Goal: Task Accomplishment & Management: Manage account settings

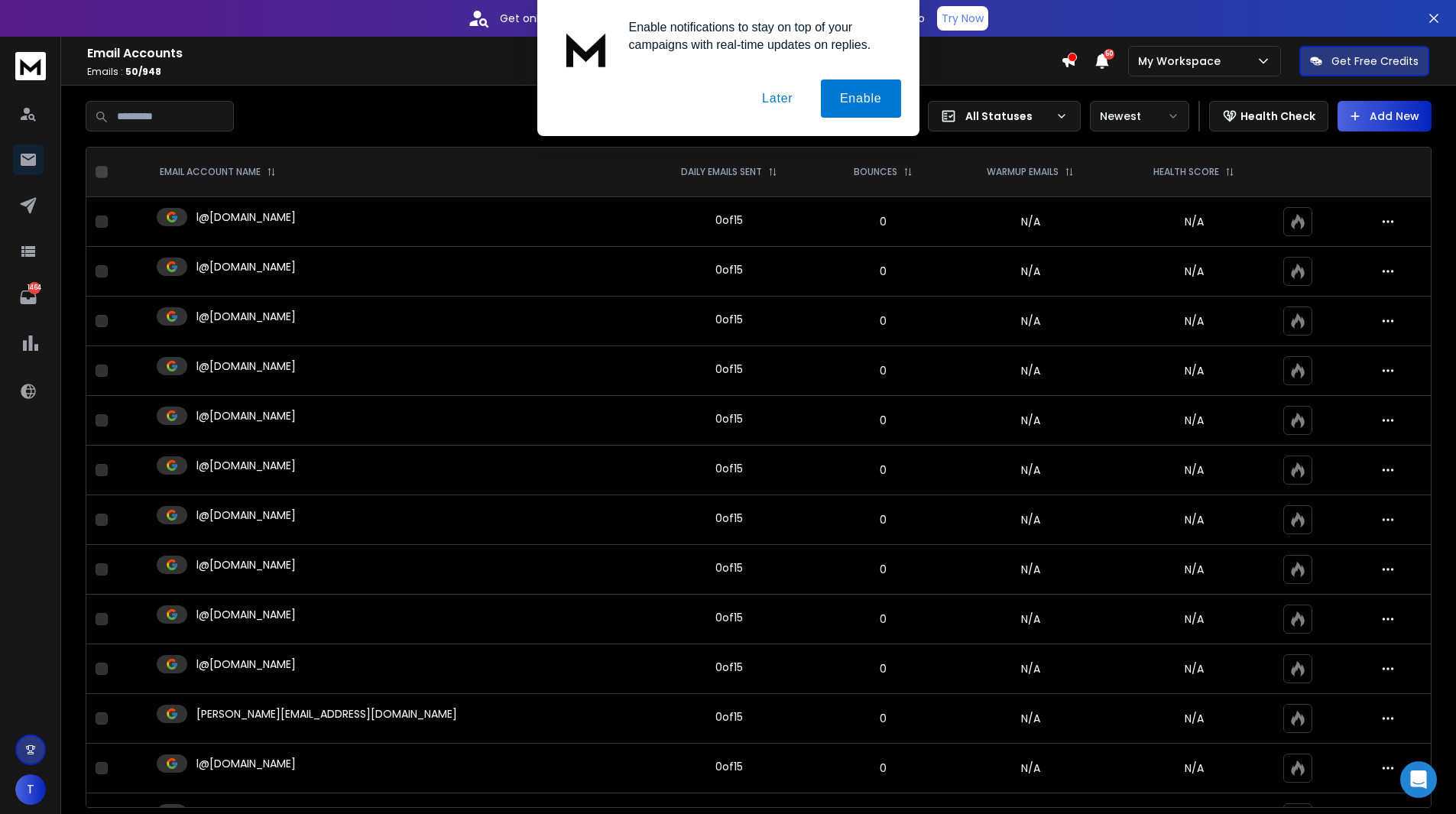
click at [792, 99] on button "Later" at bounding box center [777, 99] width 69 height 38
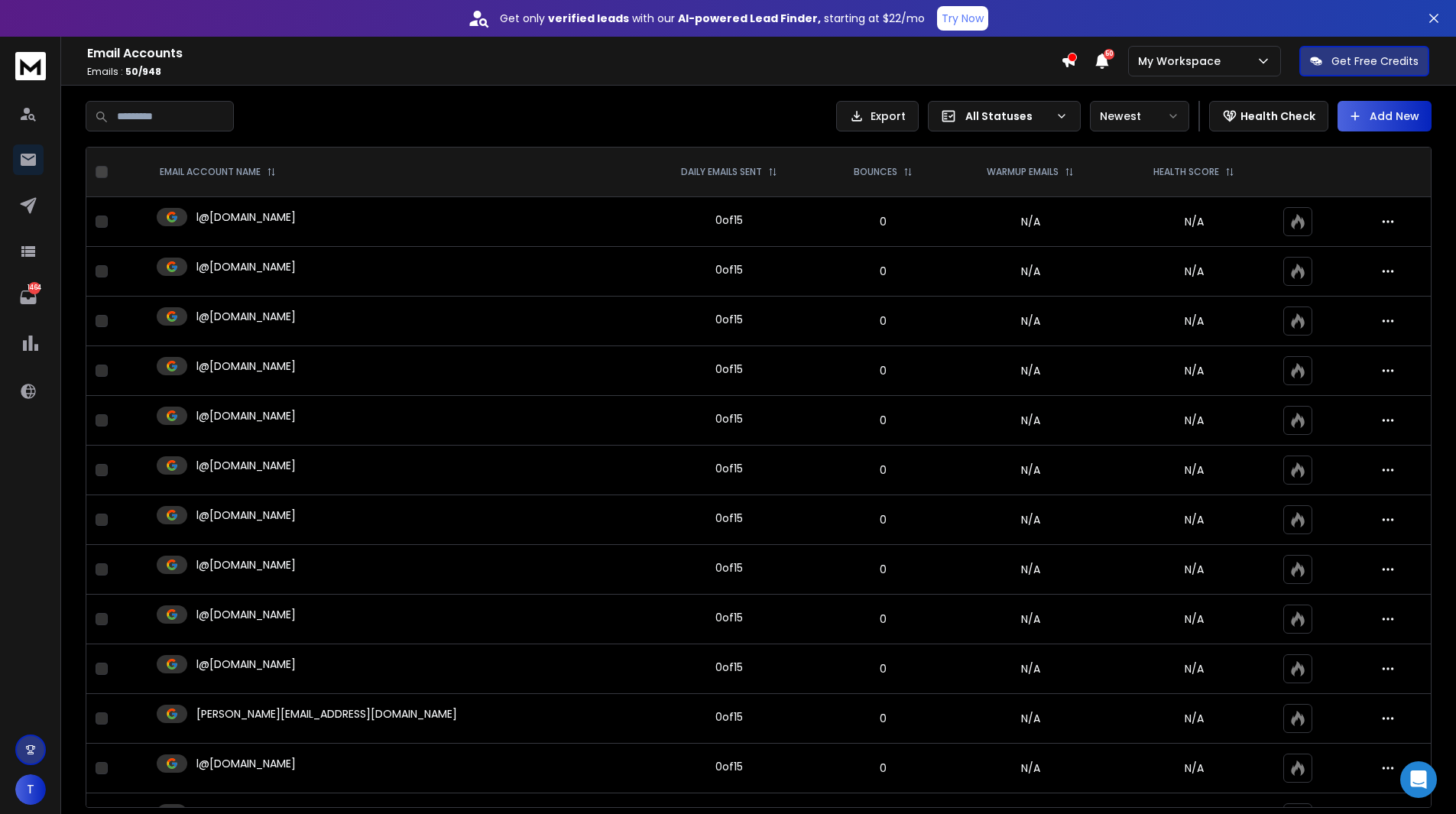
click at [1369, 113] on button "Add New" at bounding box center [1384, 116] width 94 height 30
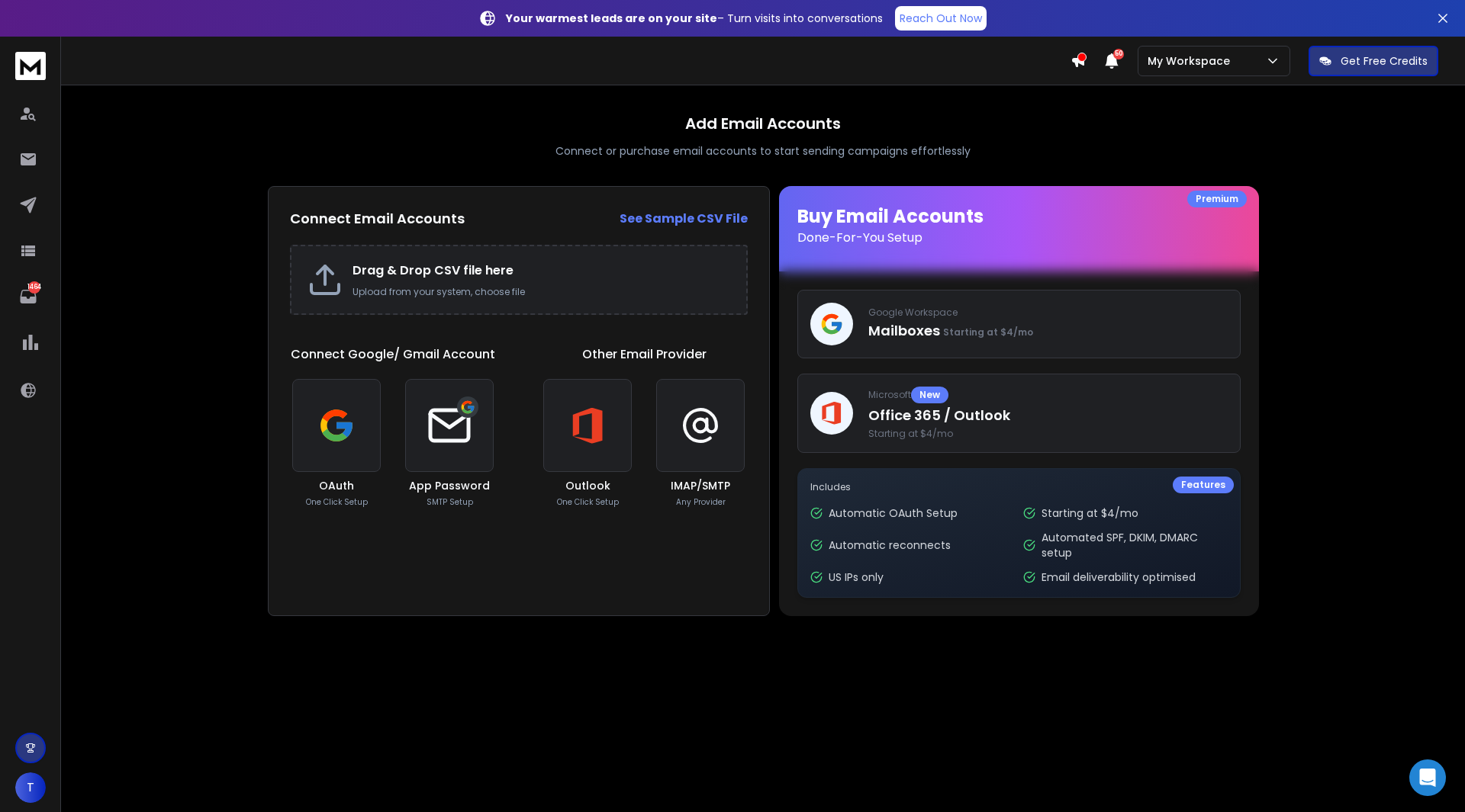
click at [365, 427] on div at bounding box center [337, 425] width 89 height 93
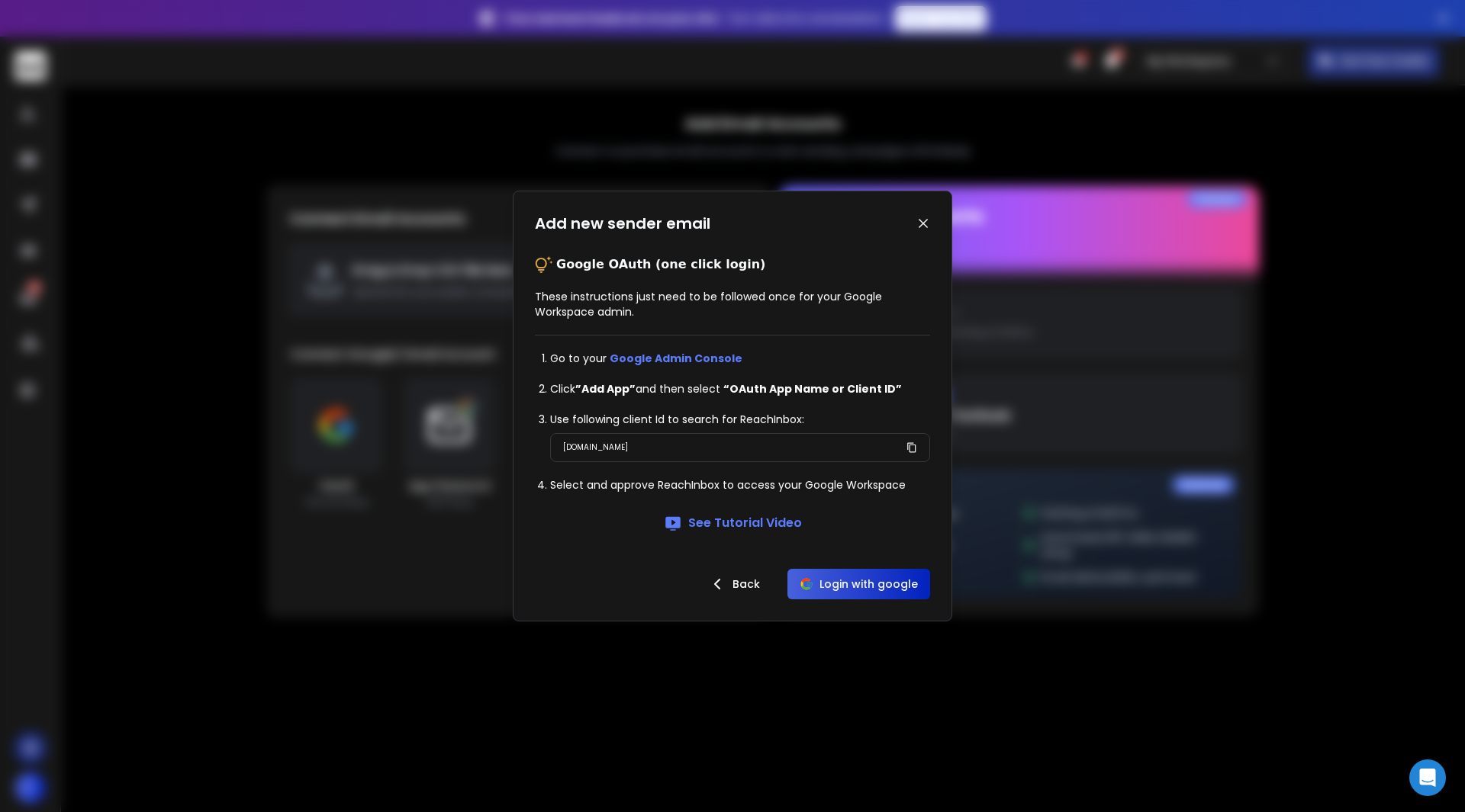
click at [863, 587] on button "Login with google" at bounding box center [858, 583] width 142 height 30
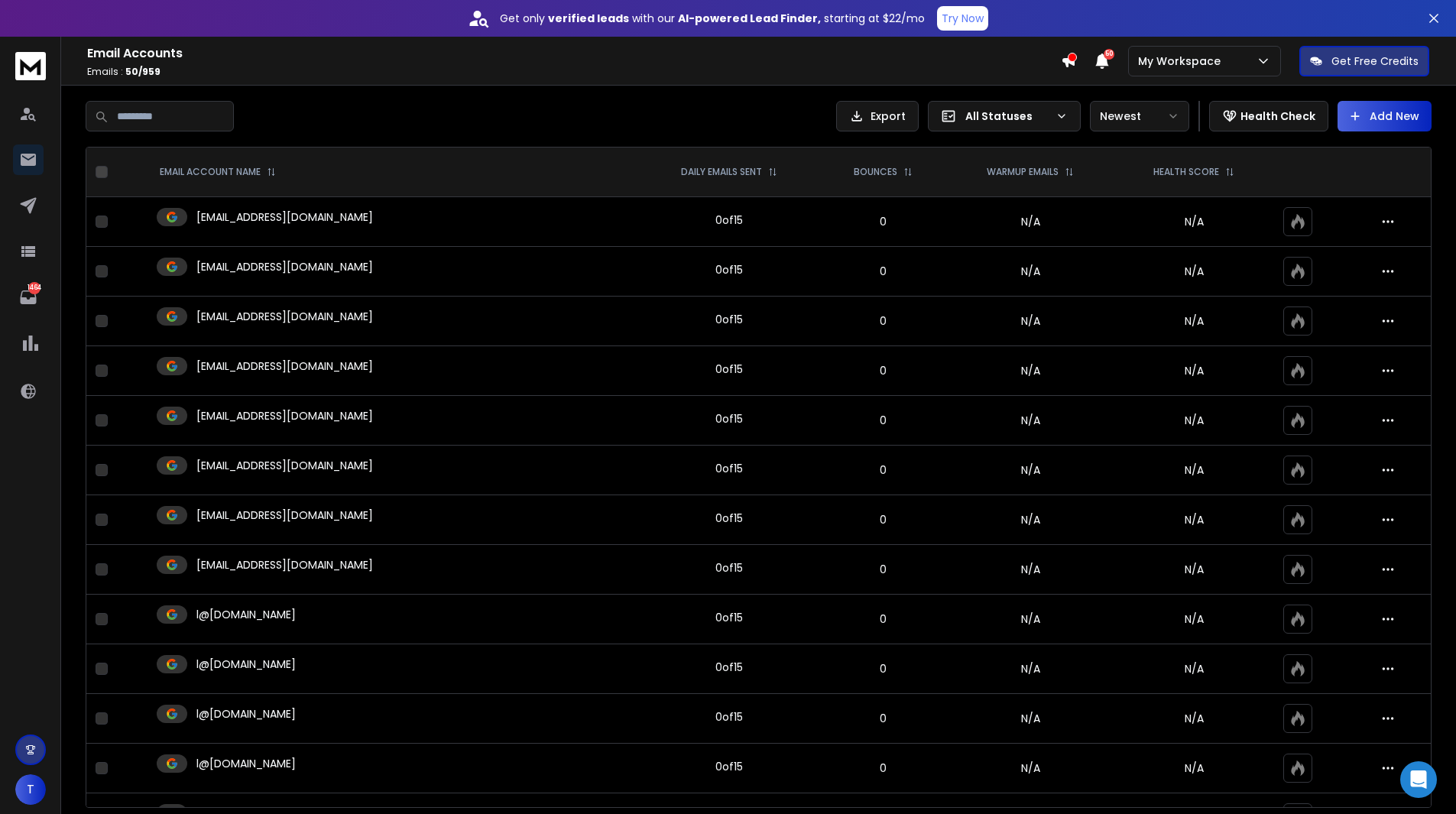
click at [1379, 120] on button "Add New" at bounding box center [1384, 116] width 94 height 30
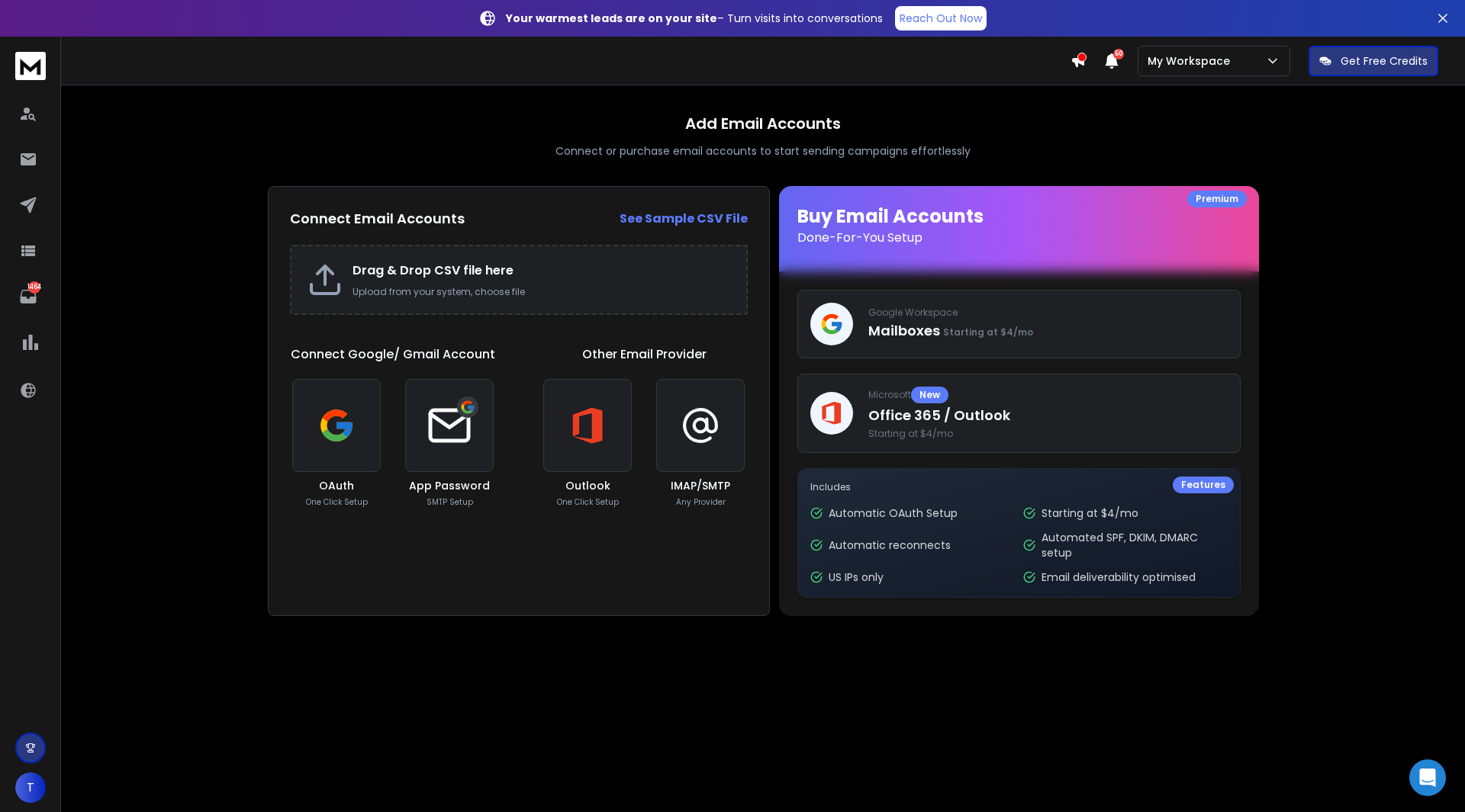
click at [322, 449] on div at bounding box center [337, 425] width 89 height 93
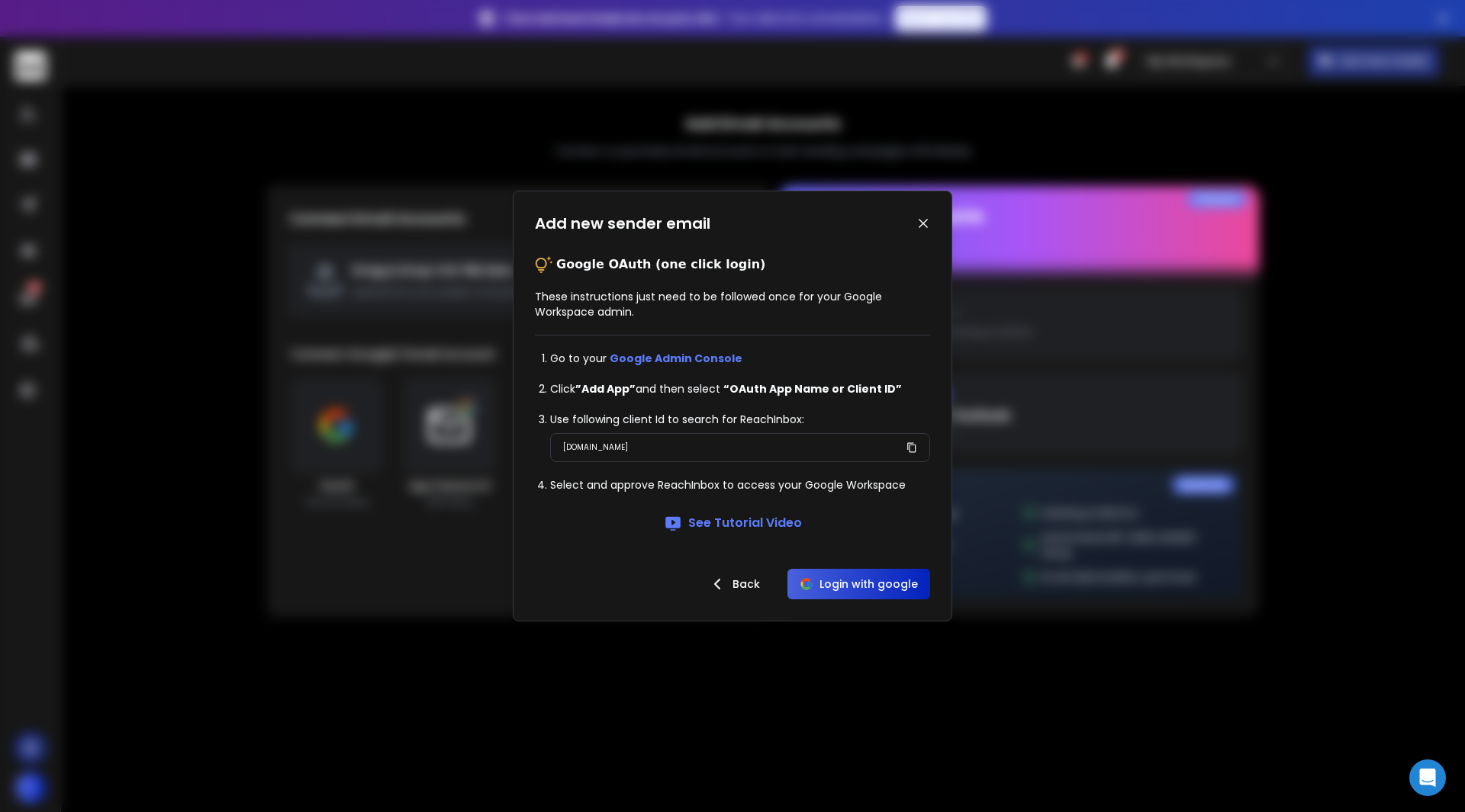
drag, startPoint x: 876, startPoint y: 587, endPoint x: 809, endPoint y: 629, distance: 79.1
click at [875, 587] on button "Login with google" at bounding box center [858, 583] width 142 height 30
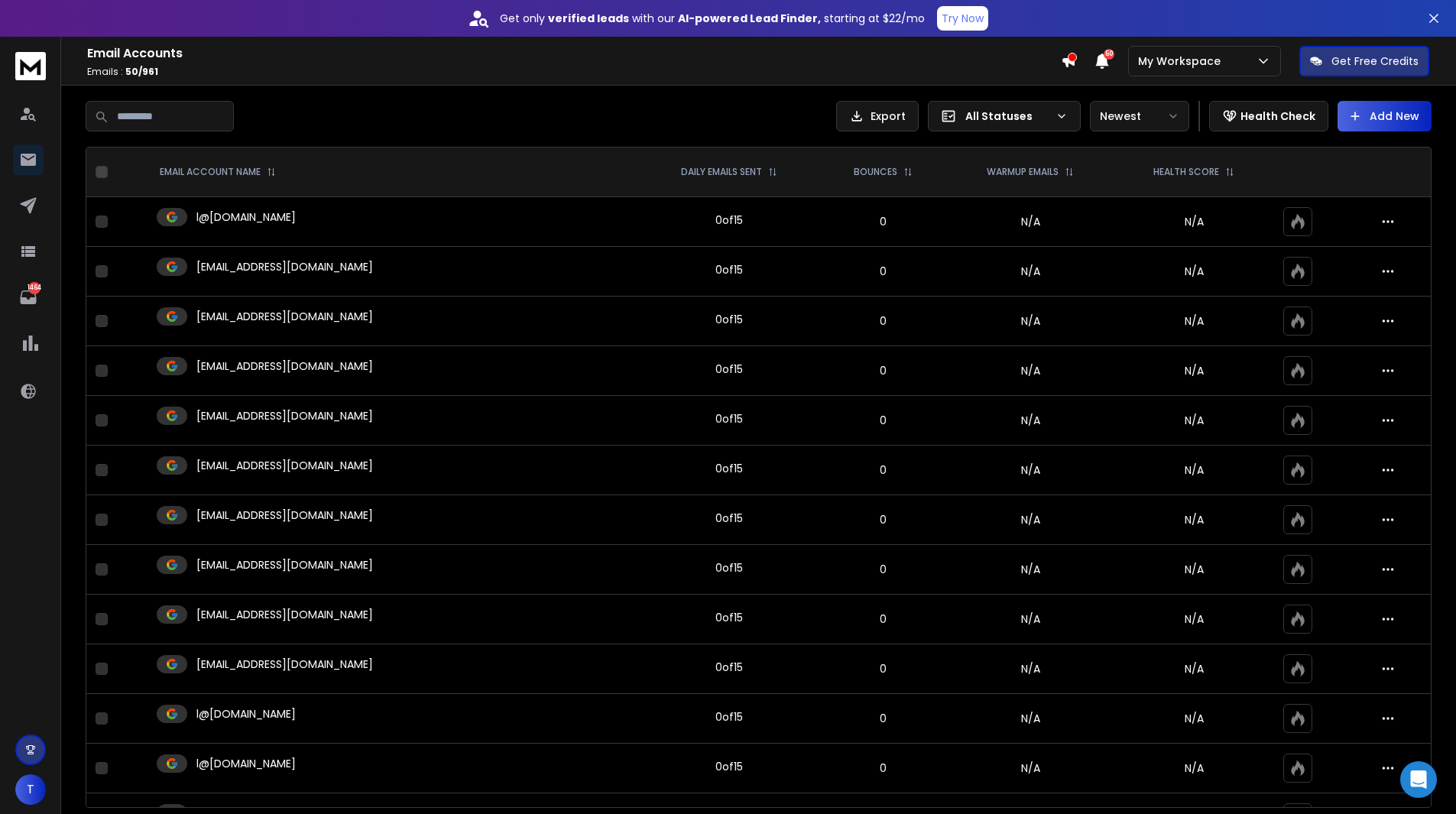
drag, startPoint x: 1414, startPoint y: 107, endPoint x: 1236, endPoint y: 170, distance: 188.8
click at [1413, 108] on button "Add New" at bounding box center [1384, 116] width 94 height 30
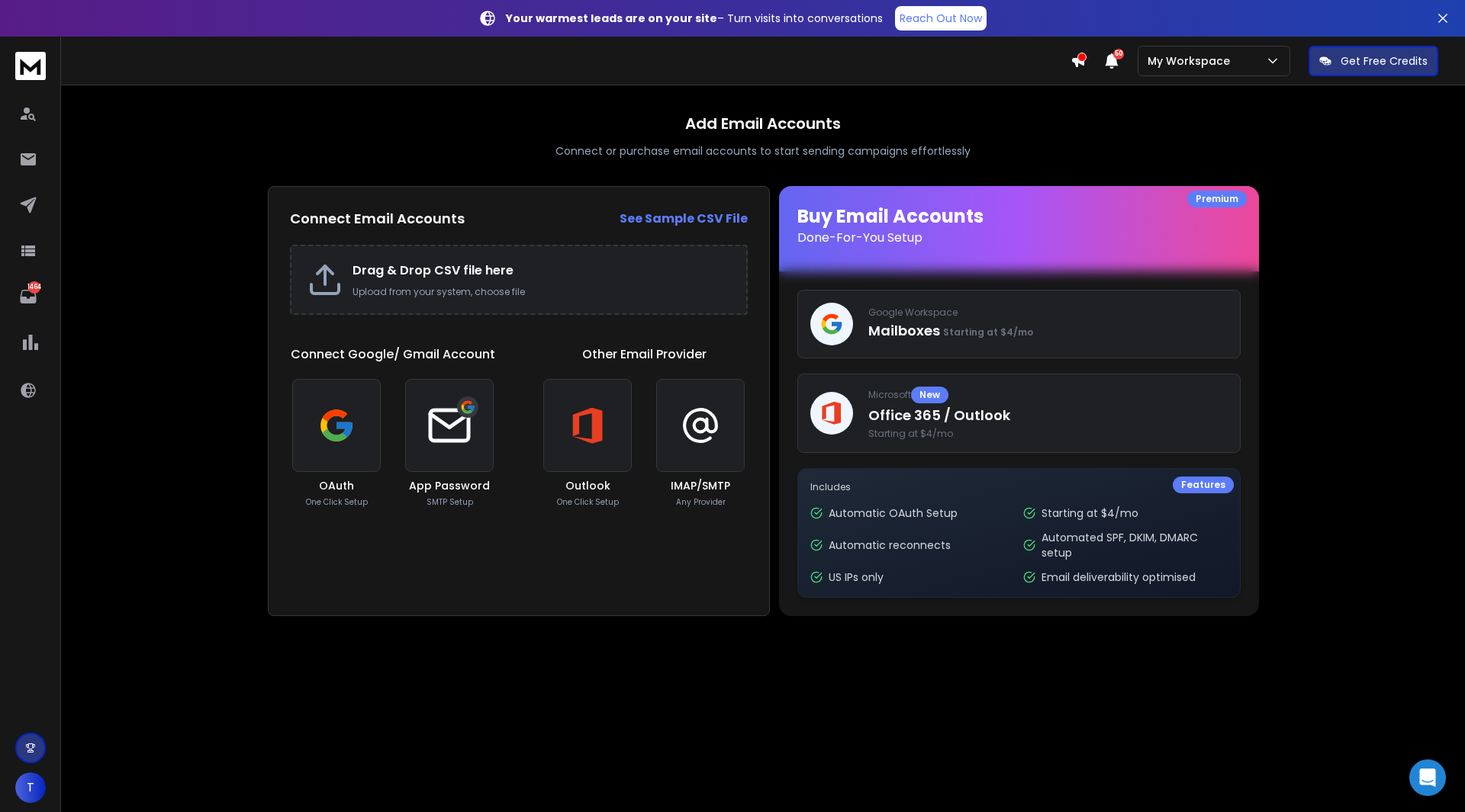
click at [319, 425] on icon at bounding box center [337, 425] width 38 height 46
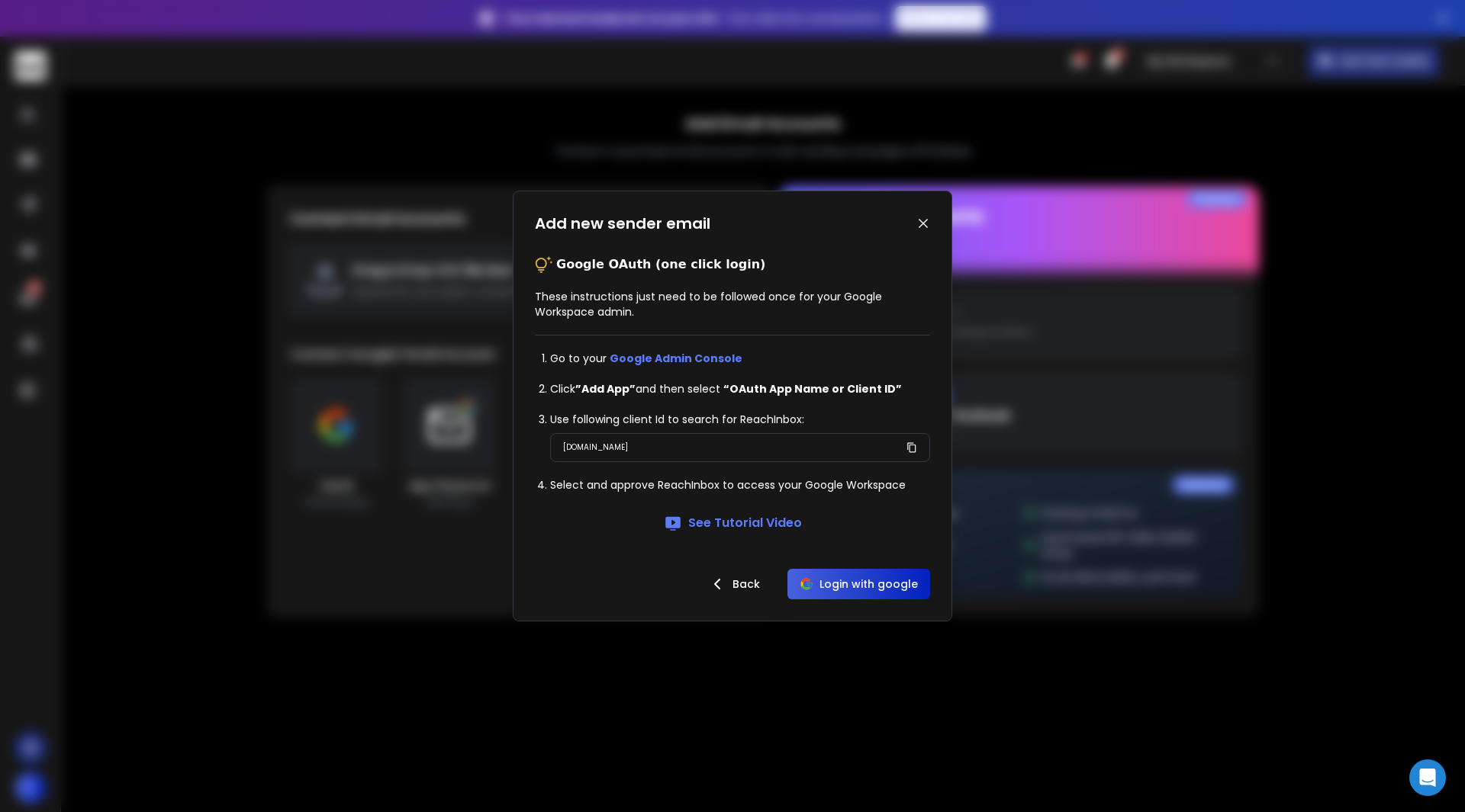
click at [831, 591] on button "Login with google" at bounding box center [858, 583] width 142 height 30
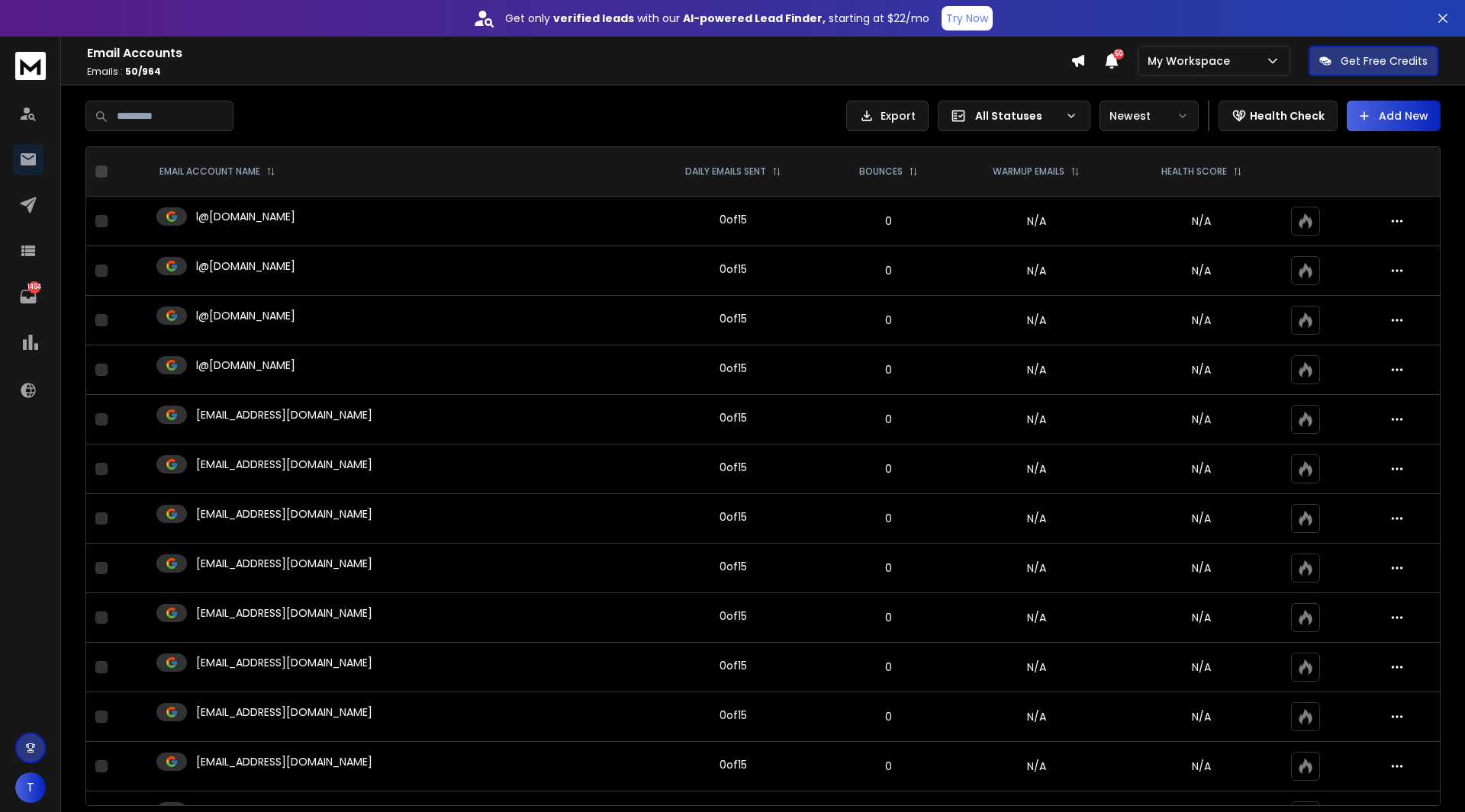
click at [1398, 109] on button "Add New" at bounding box center [1393, 116] width 94 height 30
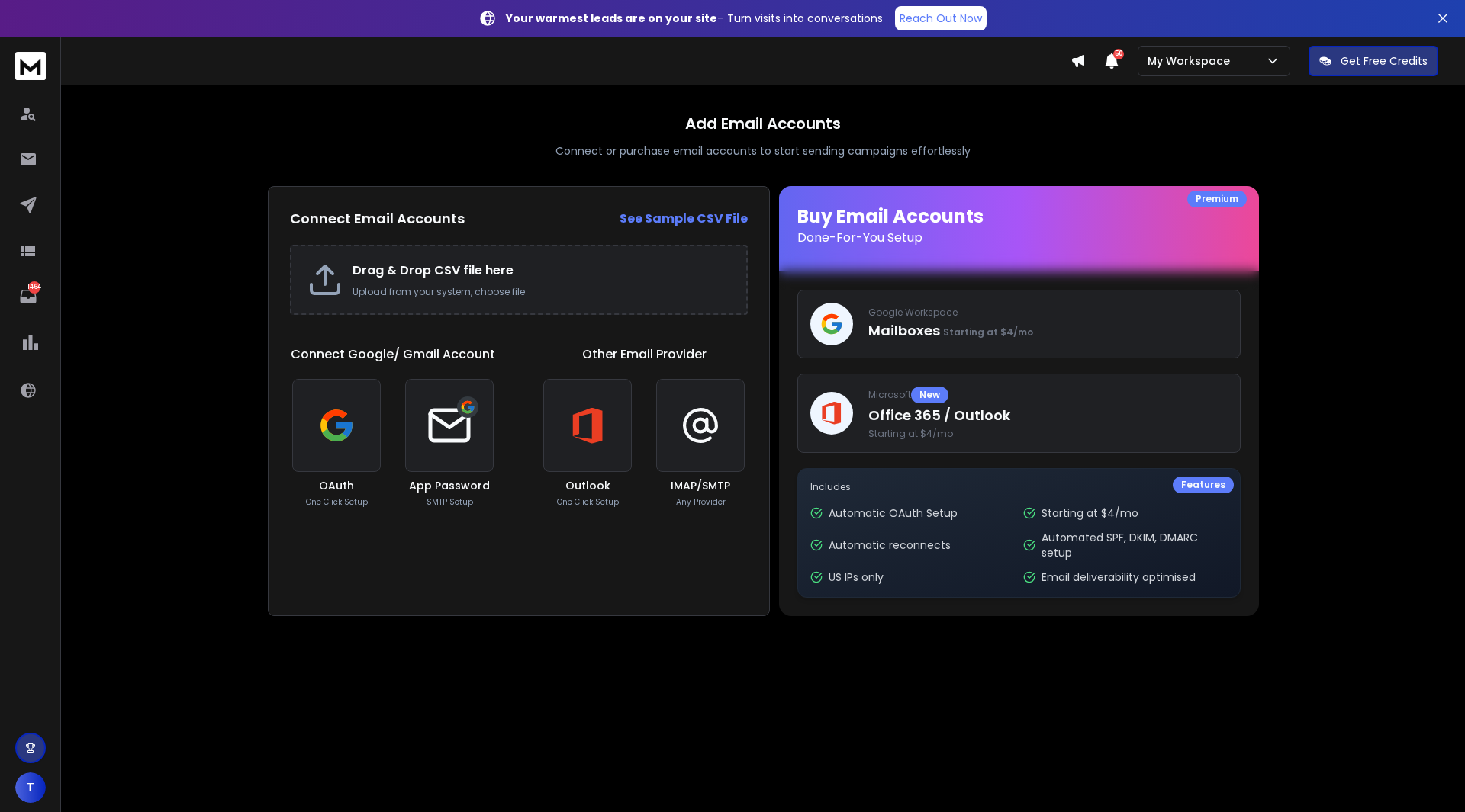
click at [356, 439] on icon at bounding box center [337, 425] width 38 height 46
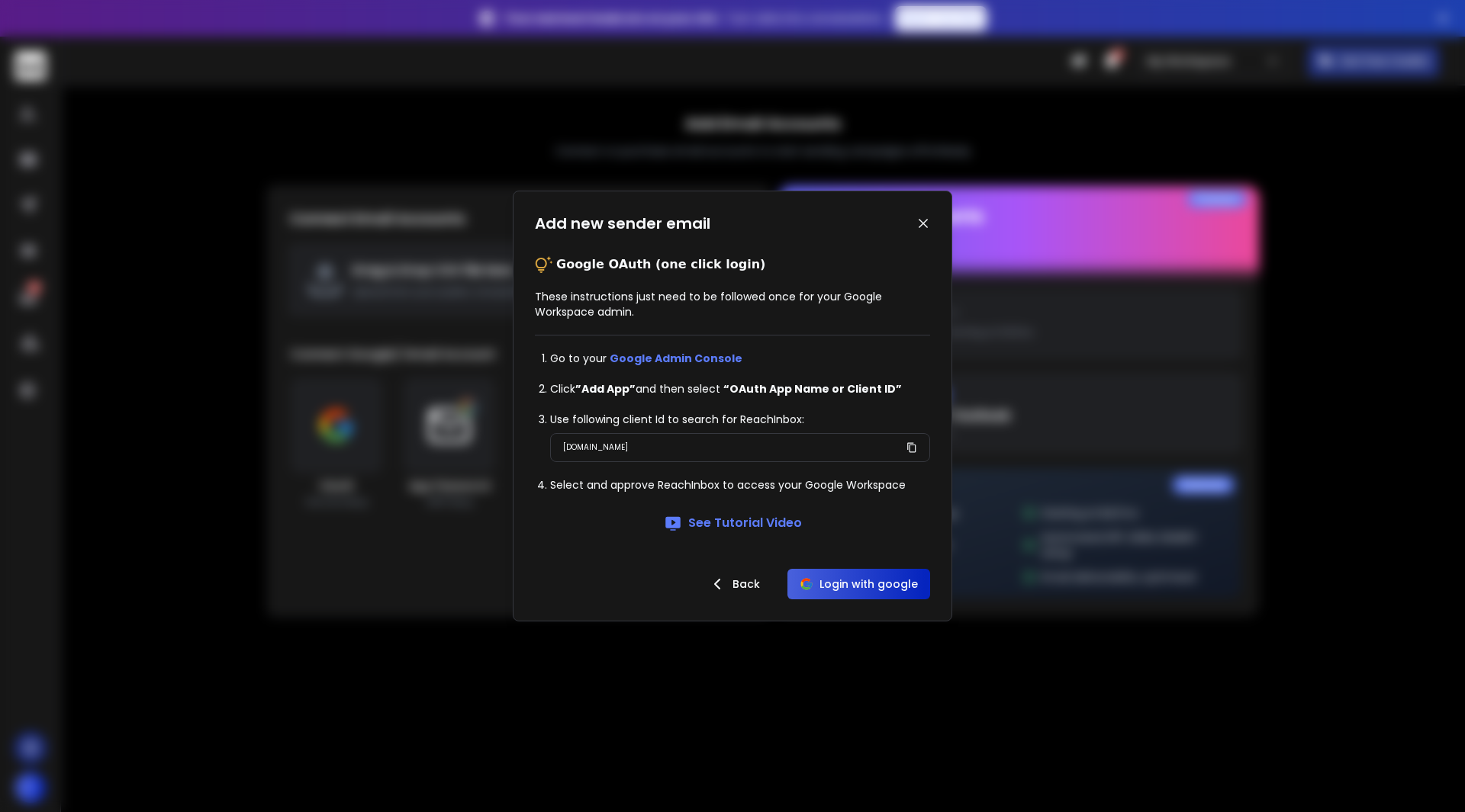
click at [860, 580] on button "Login with google" at bounding box center [858, 583] width 142 height 30
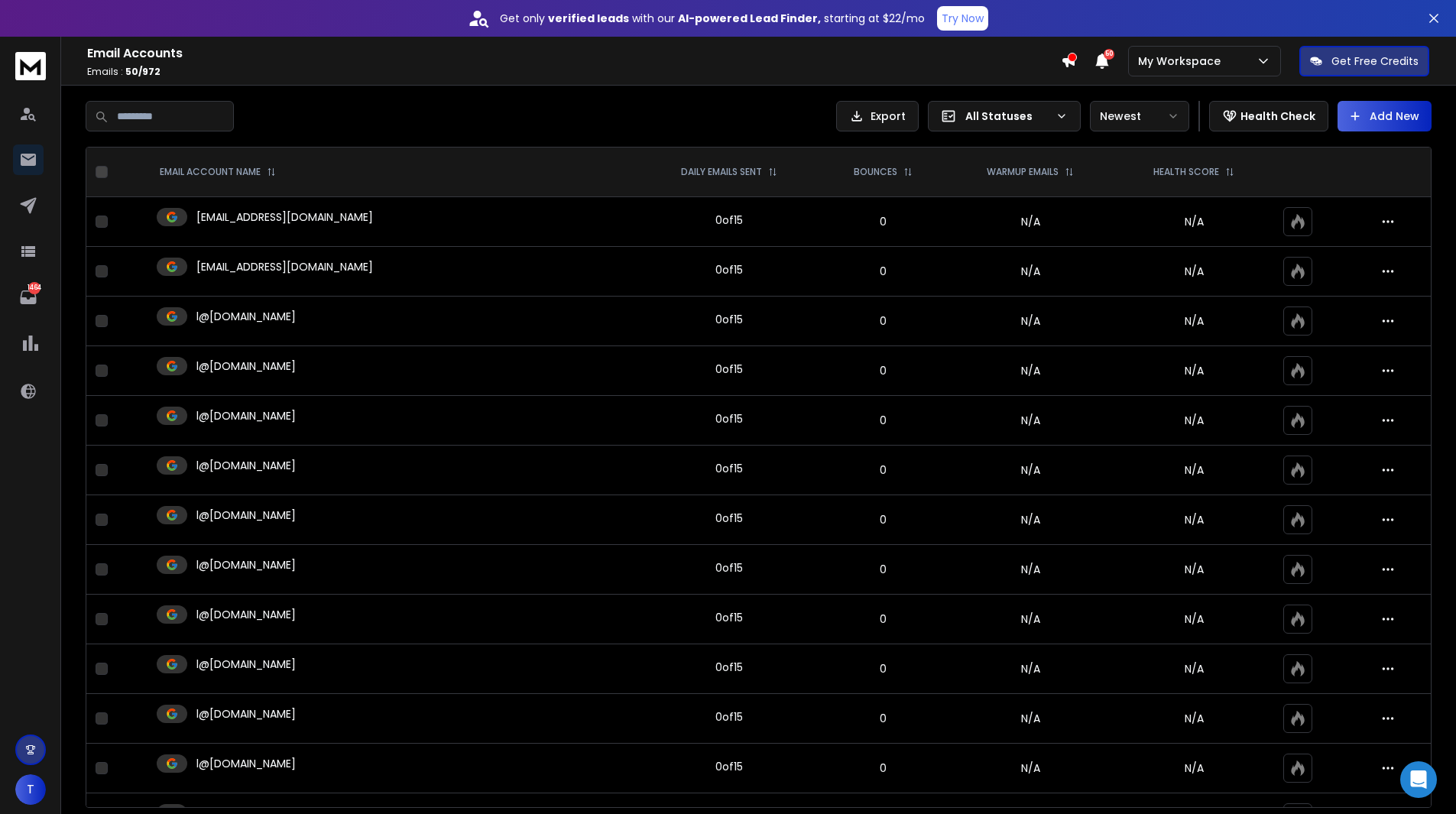
click at [1392, 115] on button "Add New" at bounding box center [1384, 116] width 94 height 30
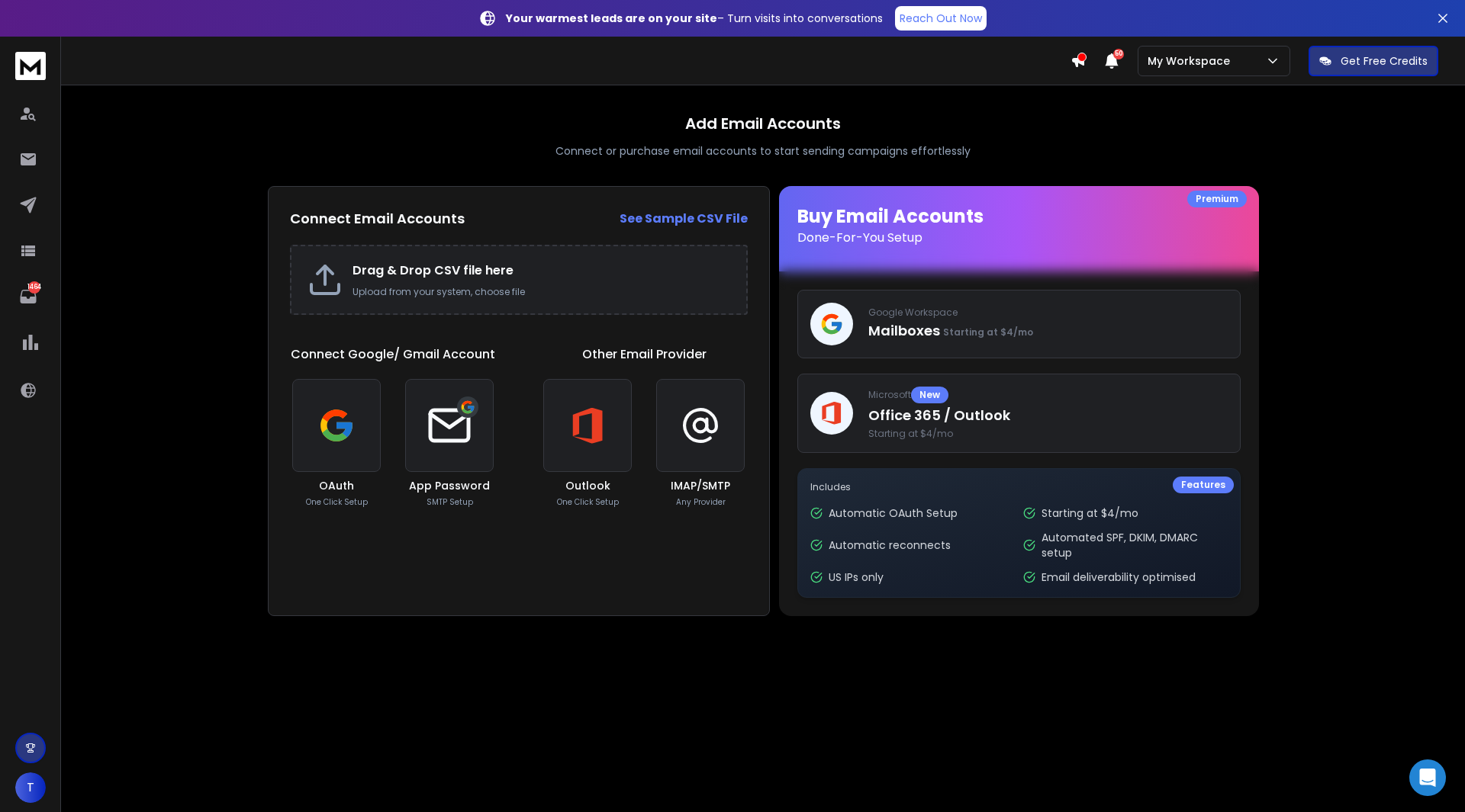
click at [296, 441] on div at bounding box center [337, 425] width 89 height 93
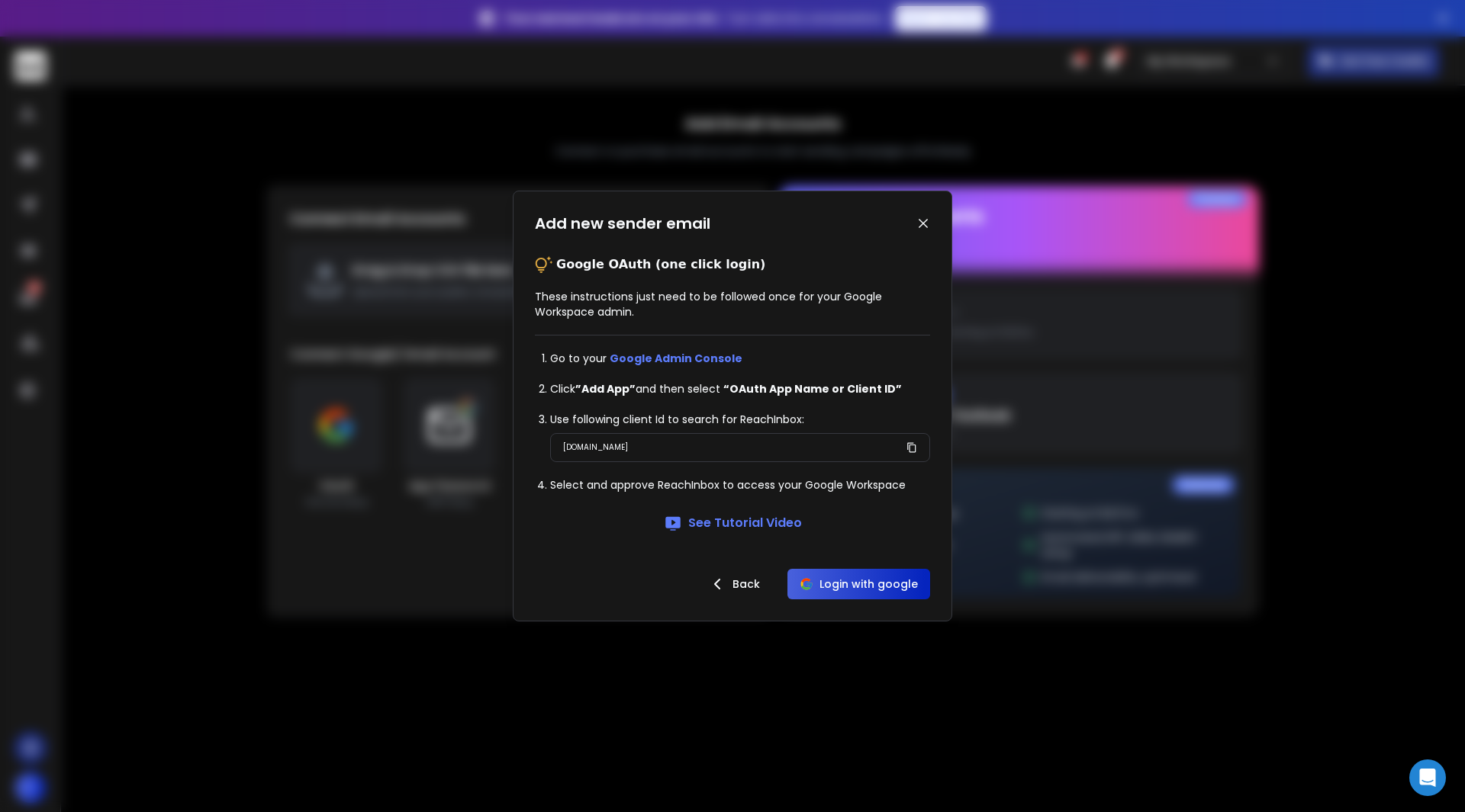
click at [830, 582] on button "Login with google" at bounding box center [858, 583] width 142 height 30
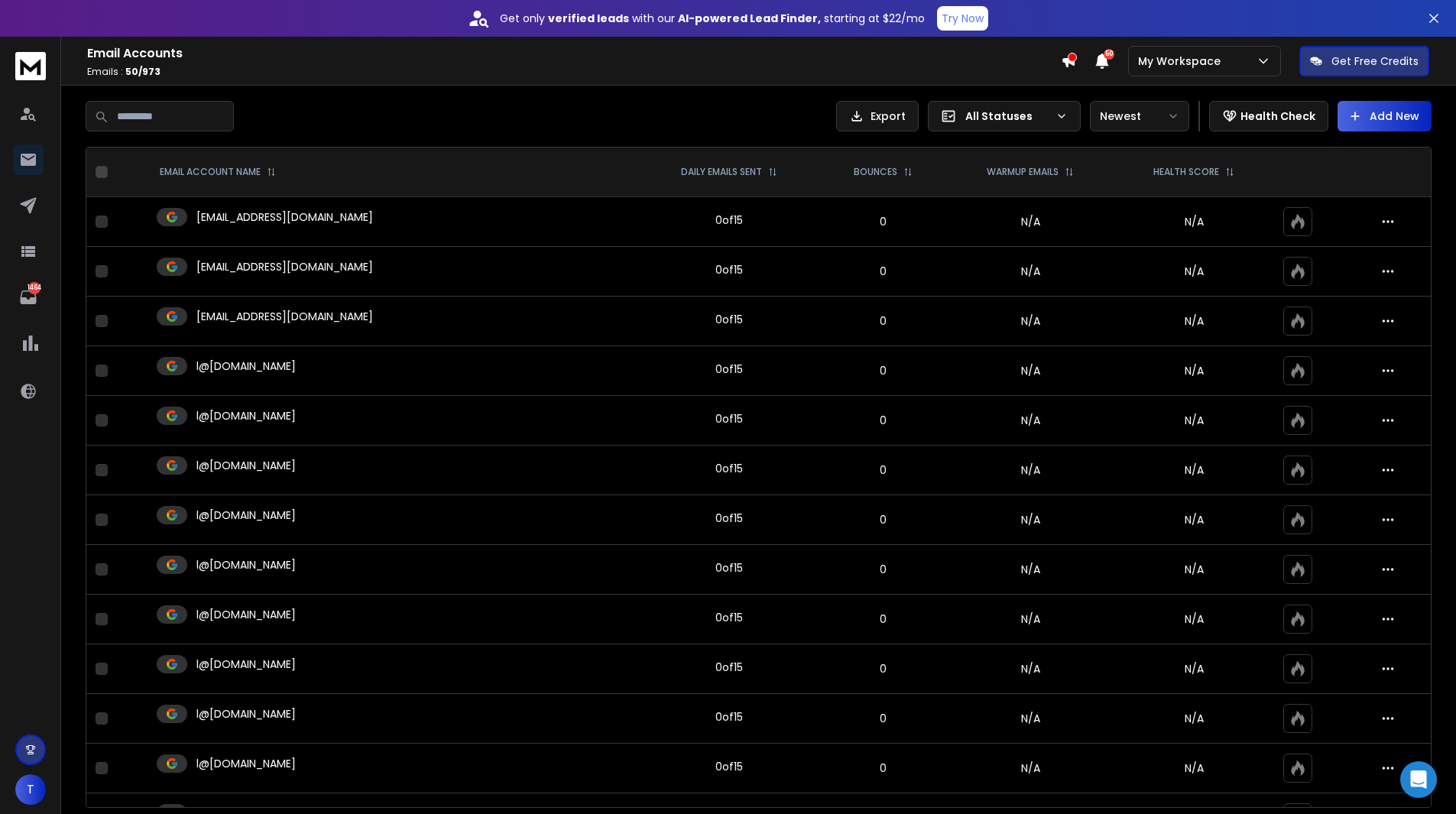
click at [1366, 117] on button "Add New" at bounding box center [1384, 116] width 94 height 30
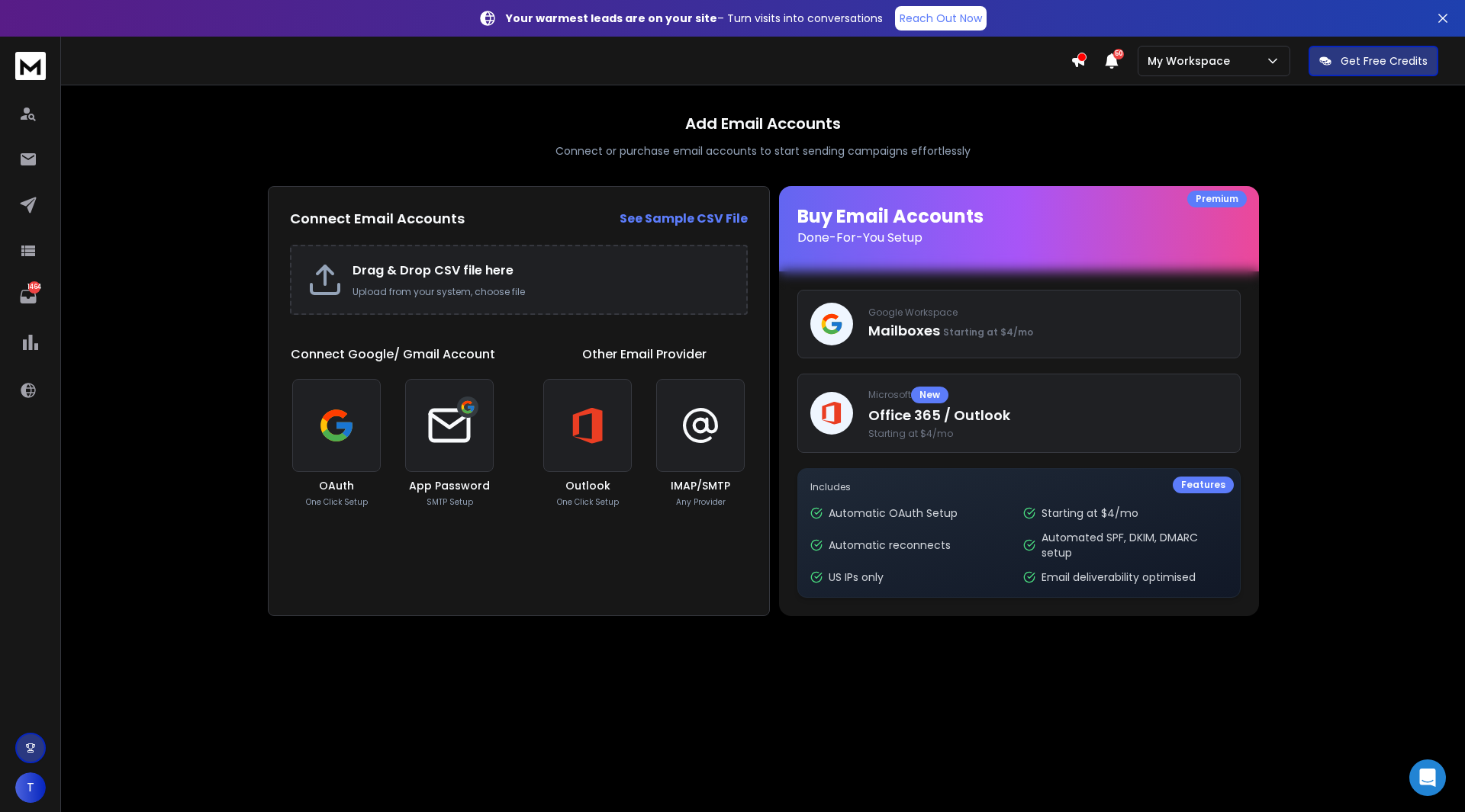
click at [346, 429] on icon at bounding box center [344, 431] width 16 height 16
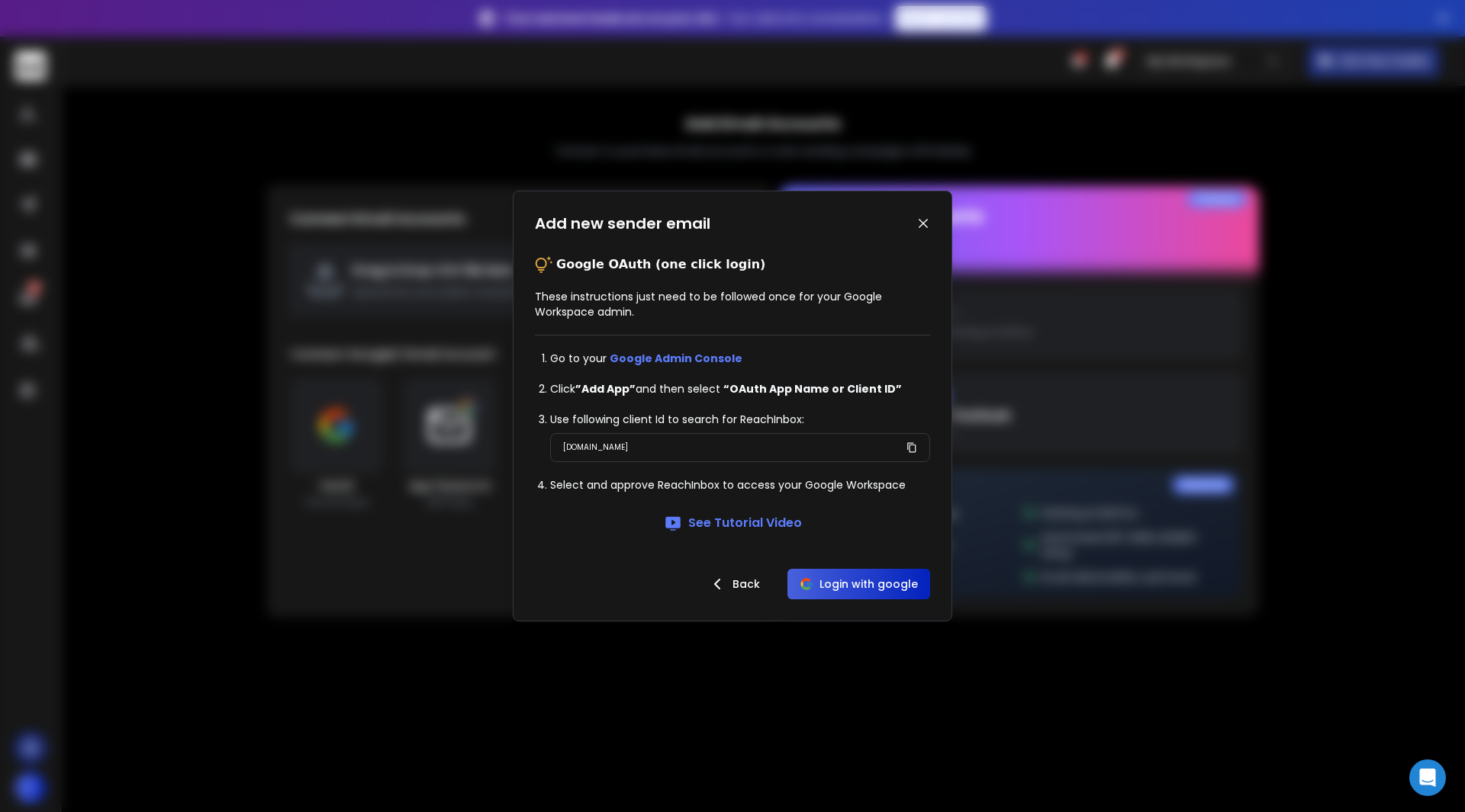
click at [825, 581] on button "Login with google" at bounding box center [858, 583] width 142 height 30
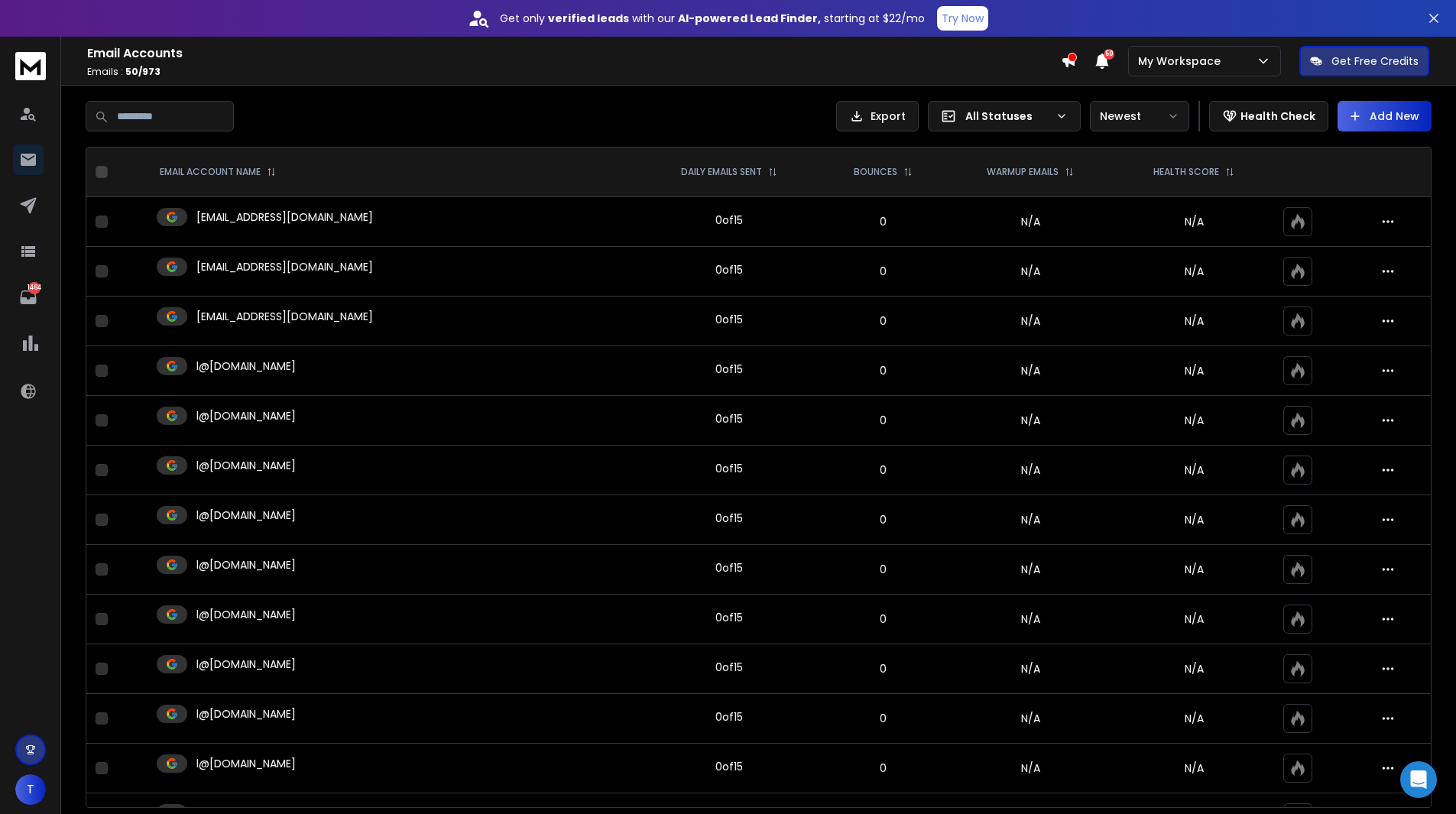
click at [184, 112] on input at bounding box center [159, 116] width 148 height 30
paste input "**********"
type input "**********"
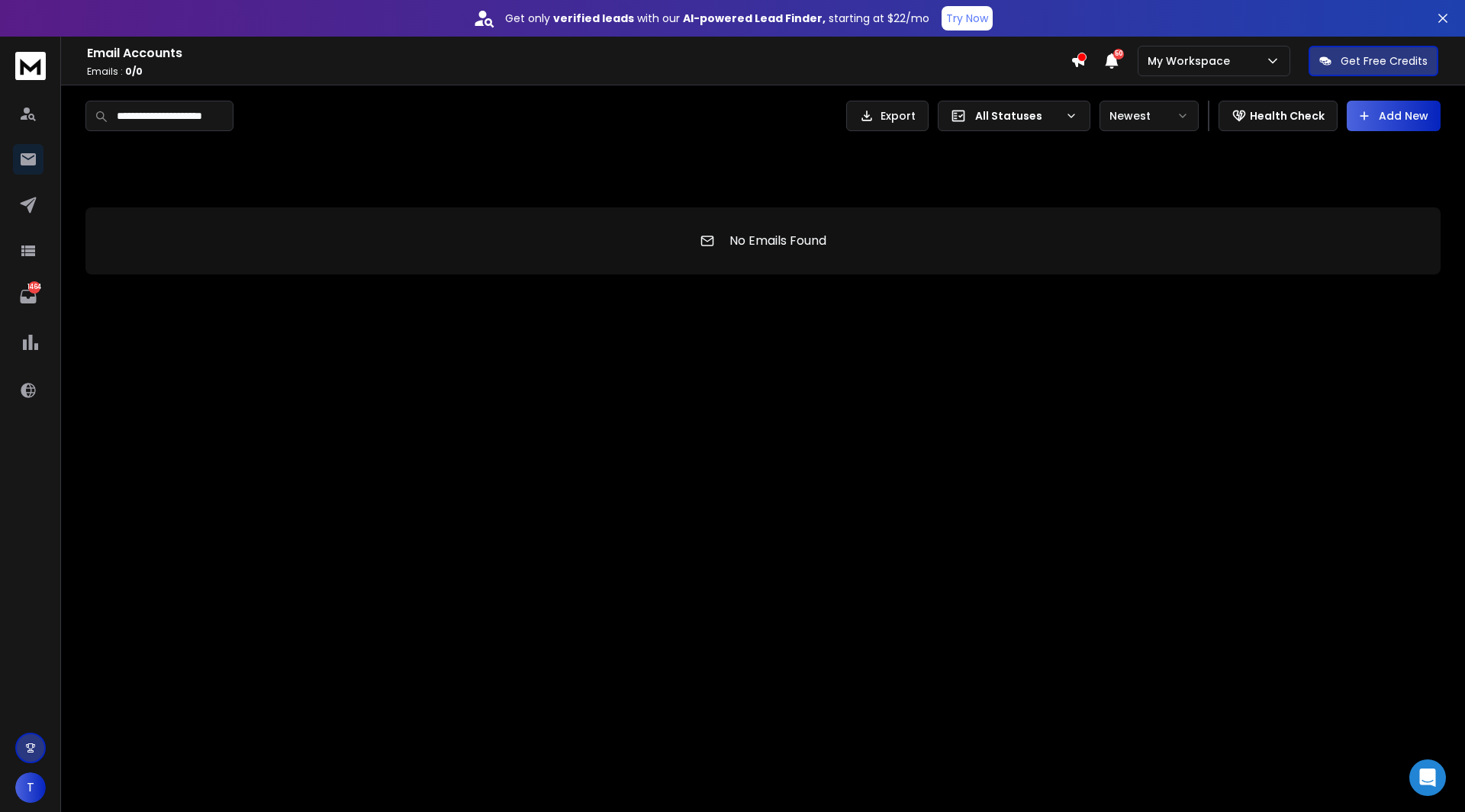
click at [186, 123] on input "**********" at bounding box center [159, 116] width 148 height 30
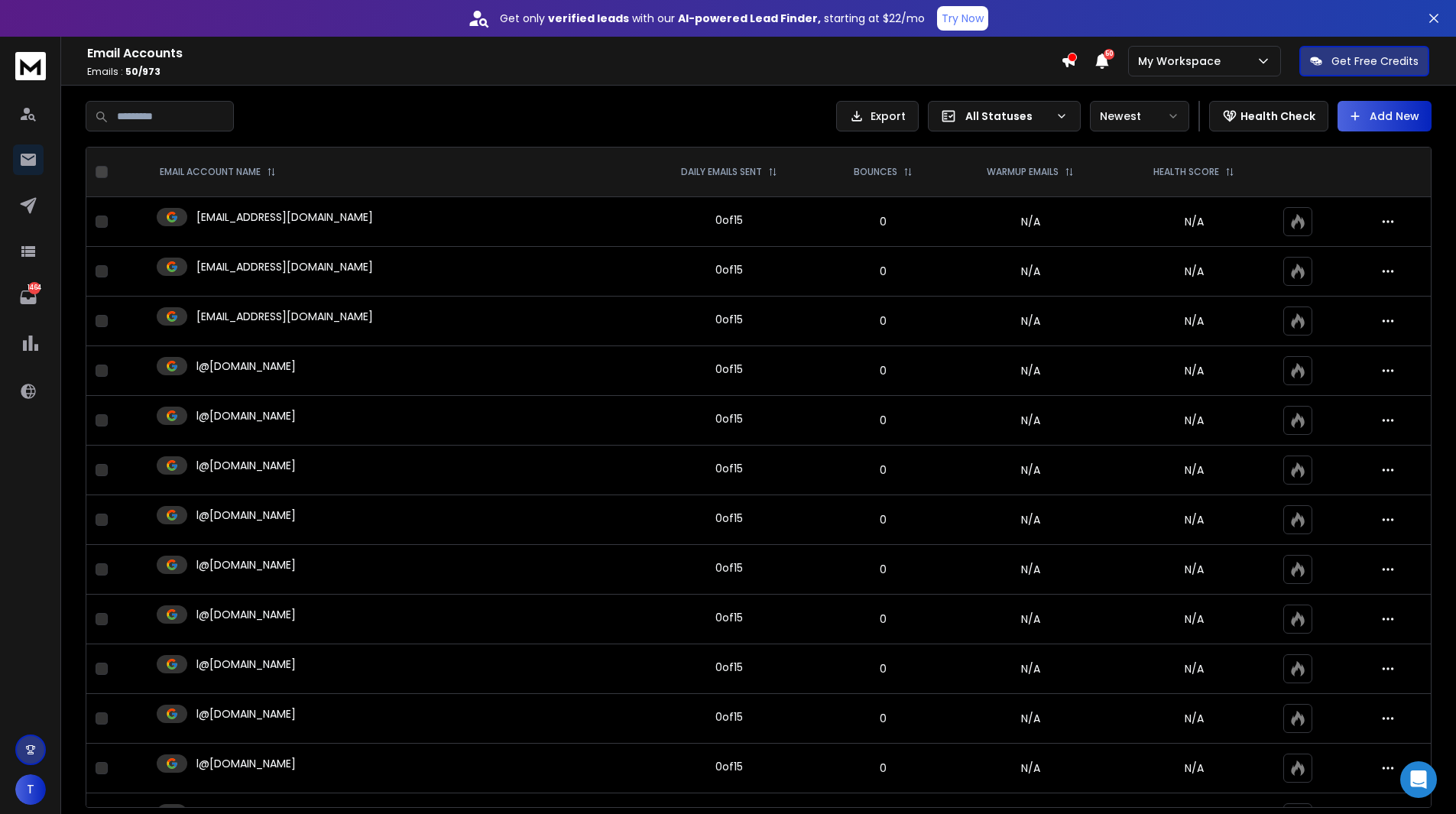
click at [1364, 114] on button "Add New" at bounding box center [1384, 116] width 94 height 30
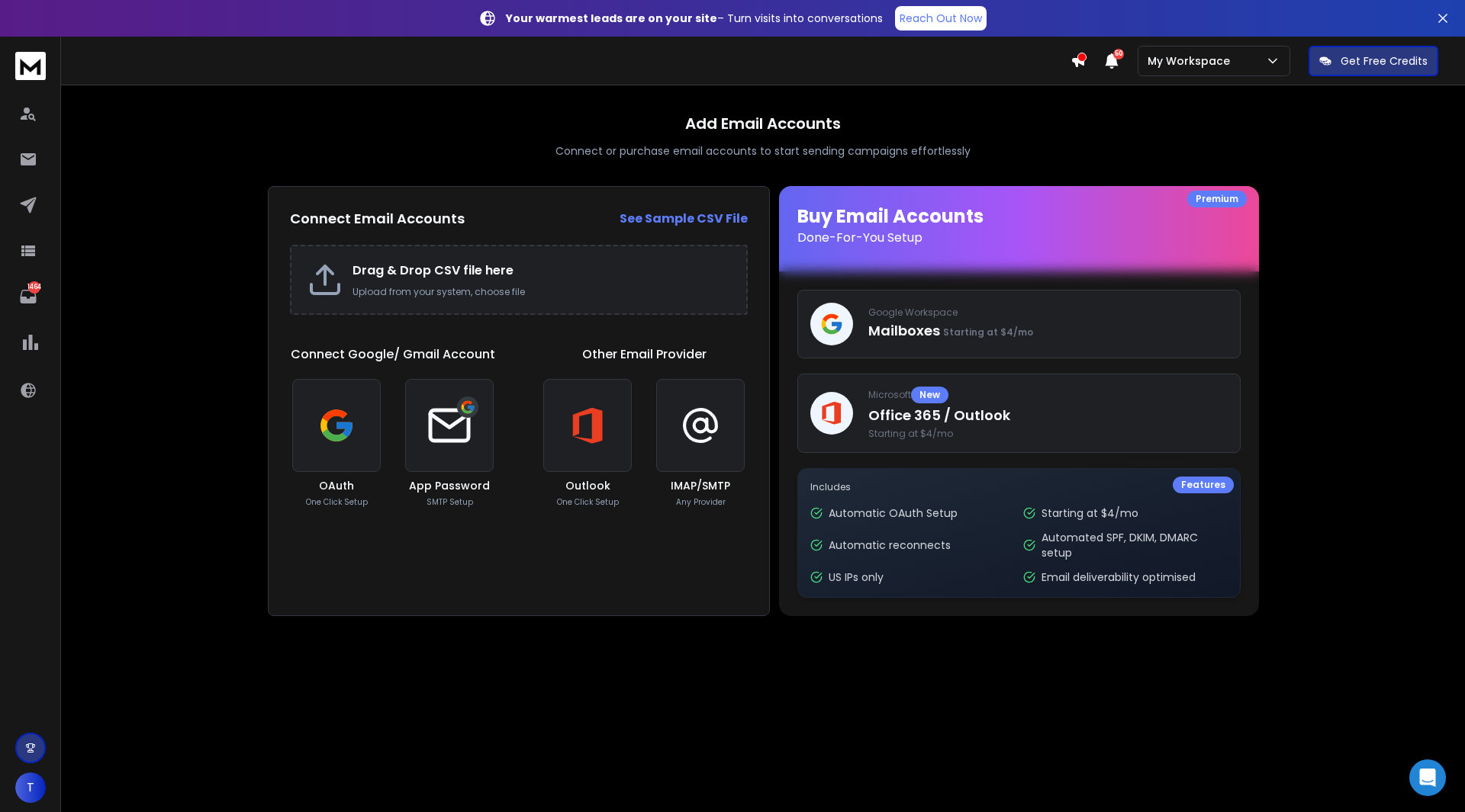
click at [331, 432] on icon at bounding box center [335, 435] width 25 height 13
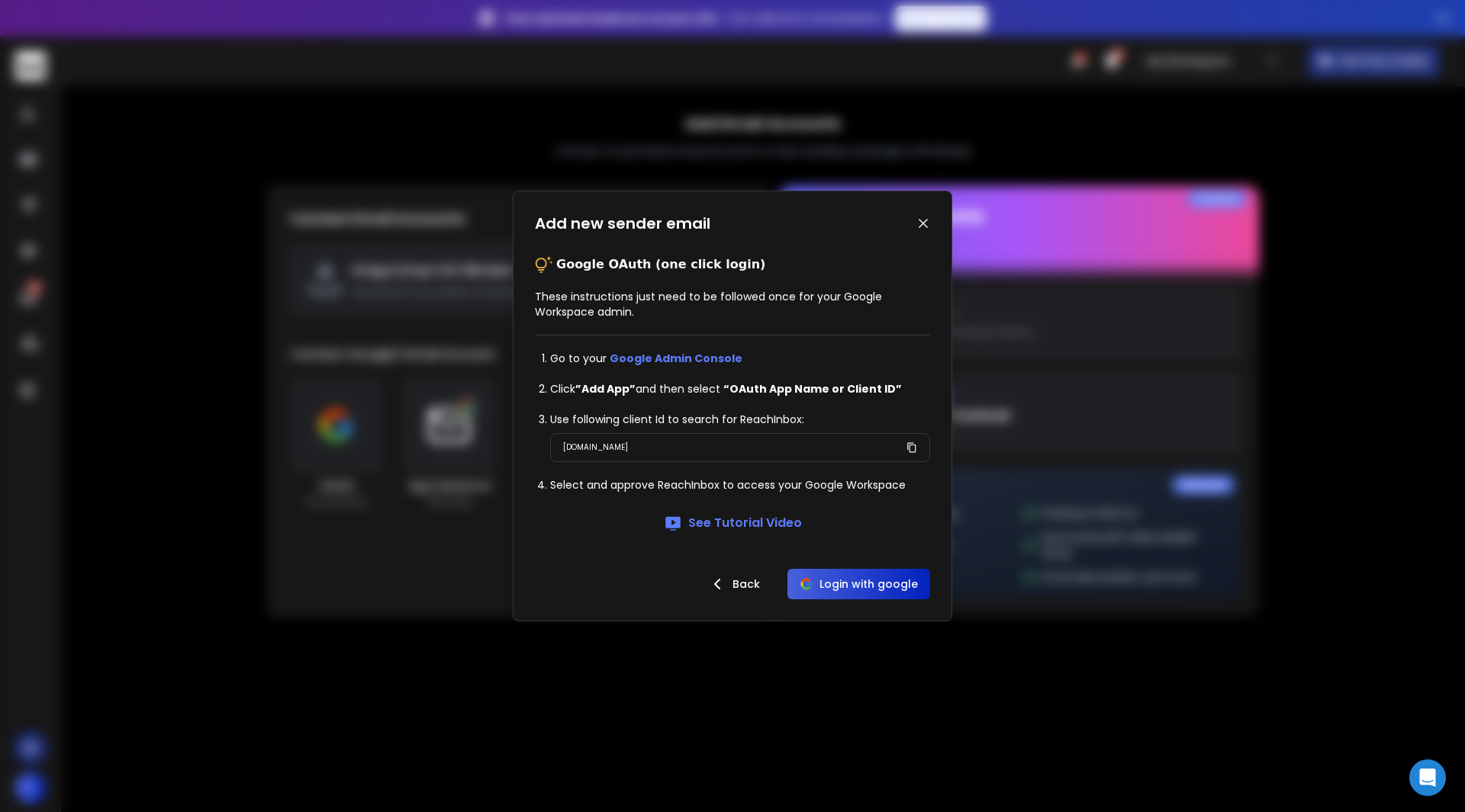
click at [823, 586] on button "Login with google" at bounding box center [858, 583] width 142 height 30
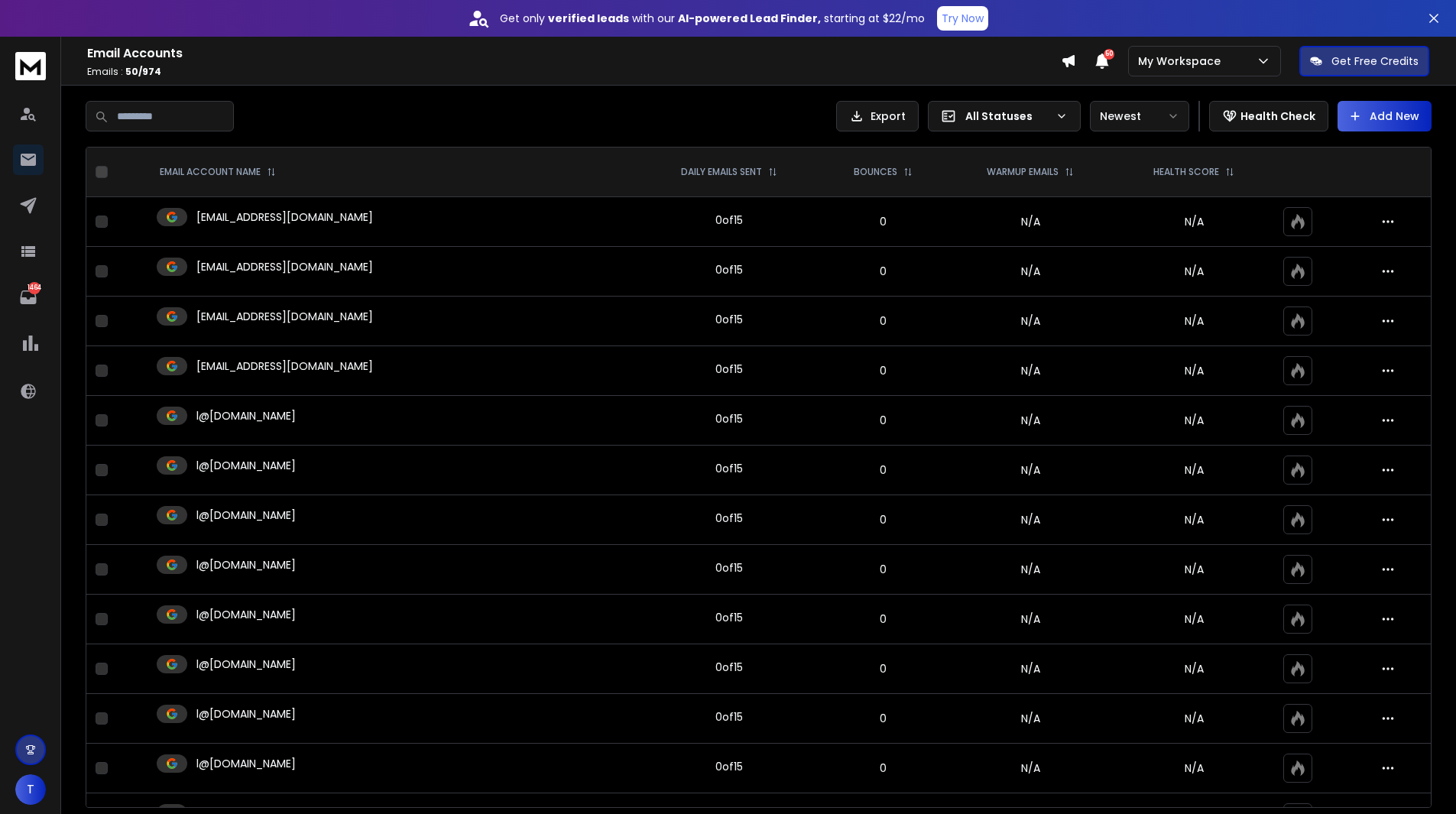
click at [1360, 117] on icon at bounding box center [1355, 116] width 10 height 10
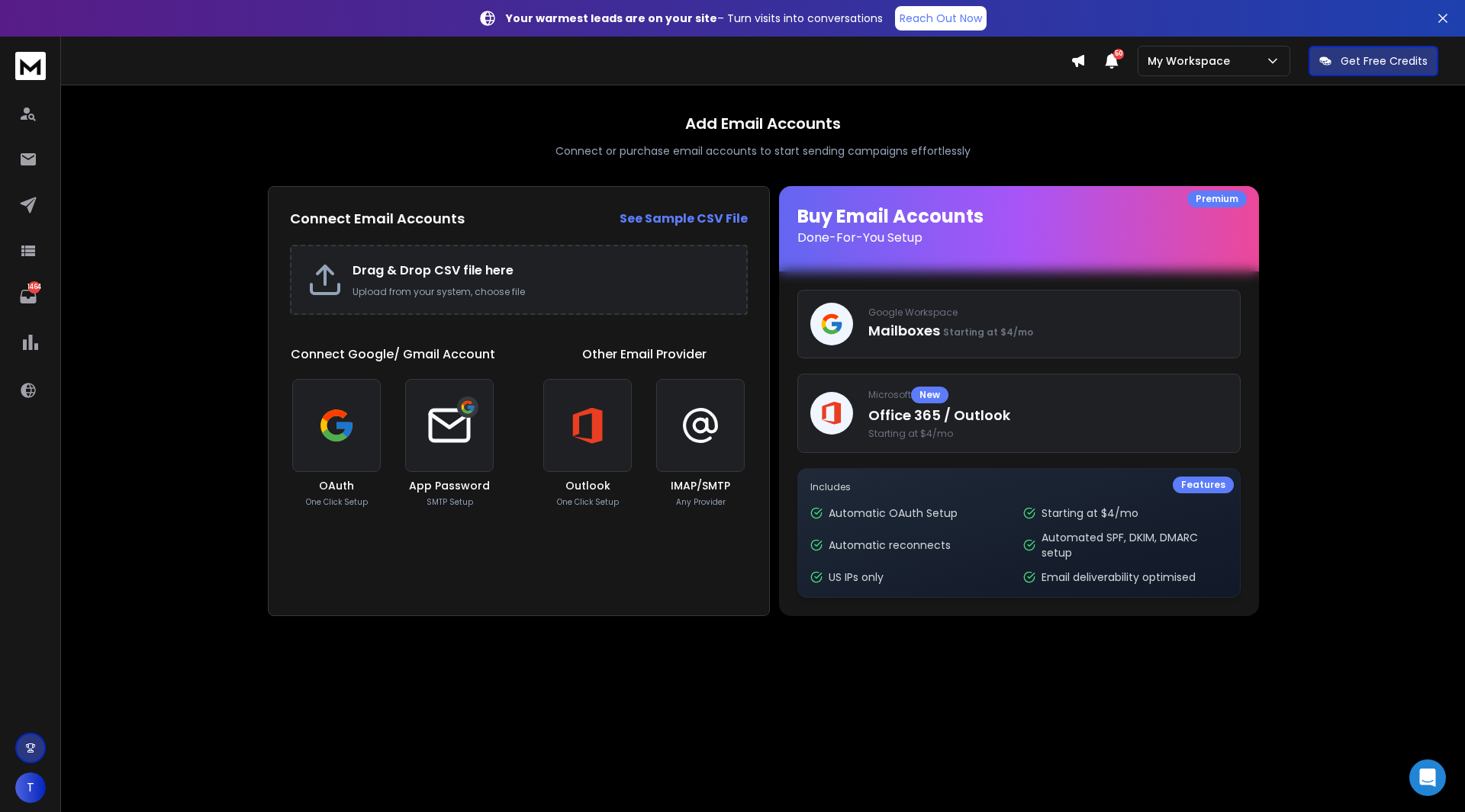
click at [356, 444] on icon at bounding box center [337, 425] width 38 height 46
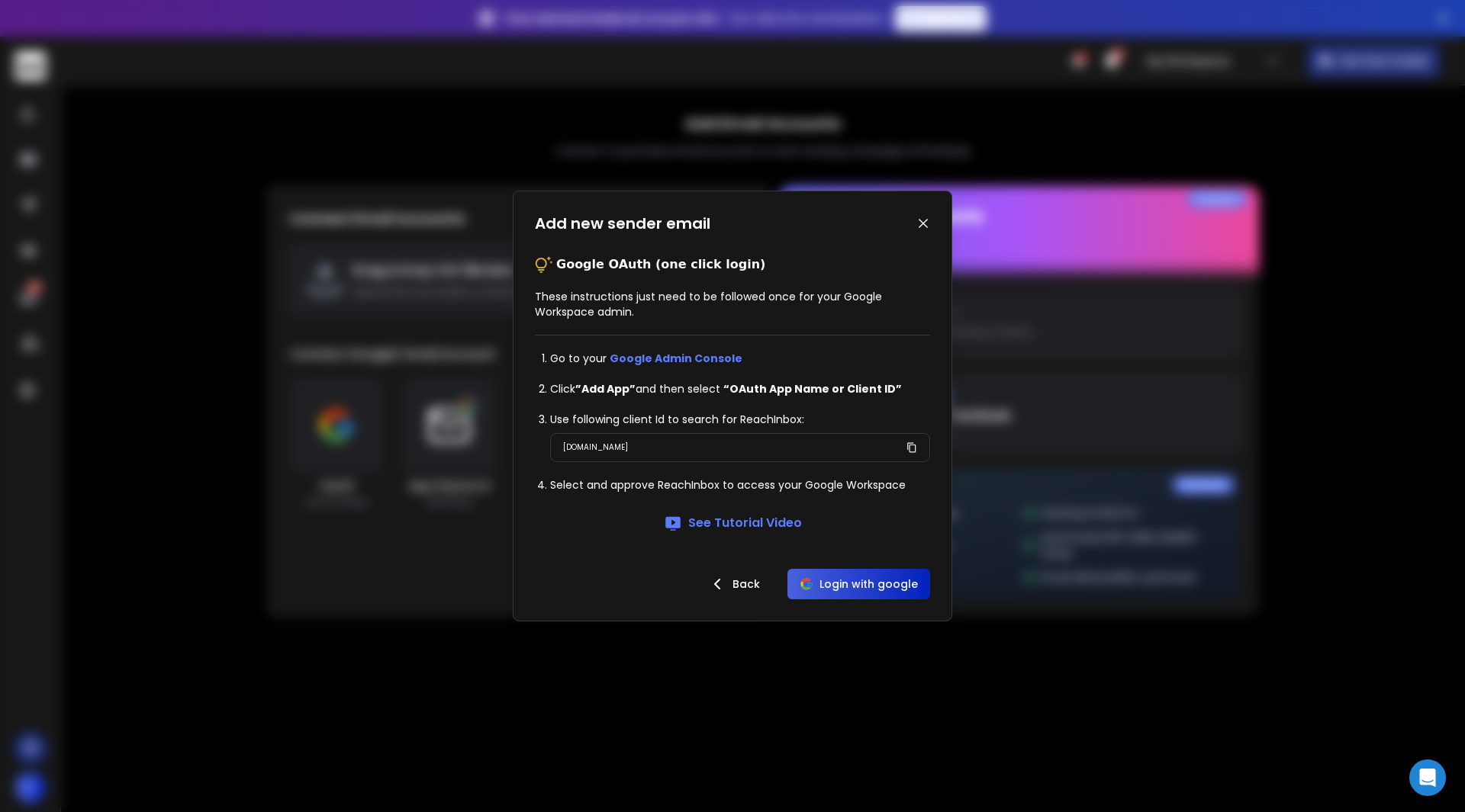
drag, startPoint x: 820, startPoint y: 589, endPoint x: 809, endPoint y: 622, distance: 34.8
click at [818, 589] on button "Login with google" at bounding box center [858, 583] width 142 height 30
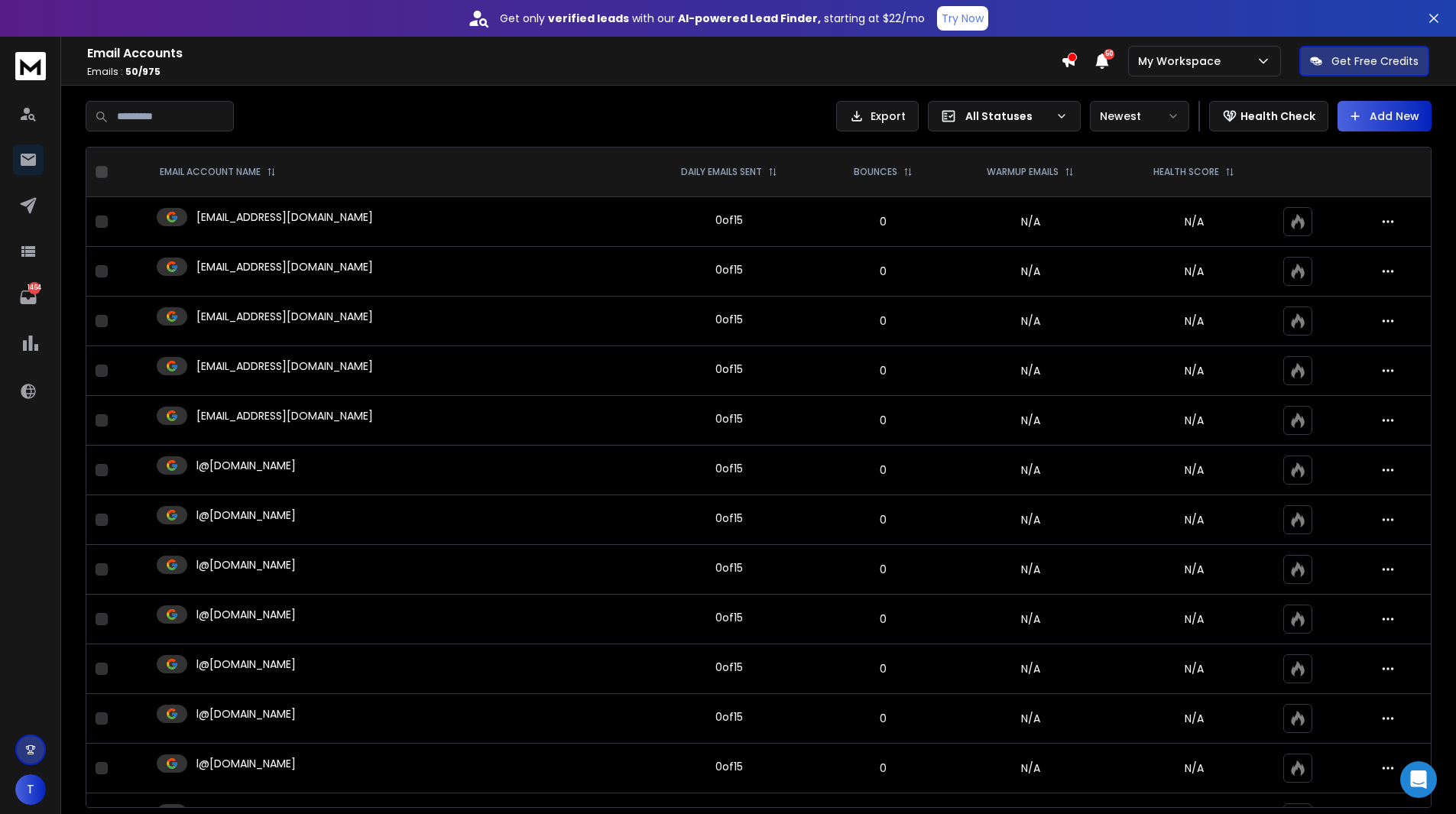
click at [1385, 115] on button "Add New" at bounding box center [1384, 116] width 94 height 30
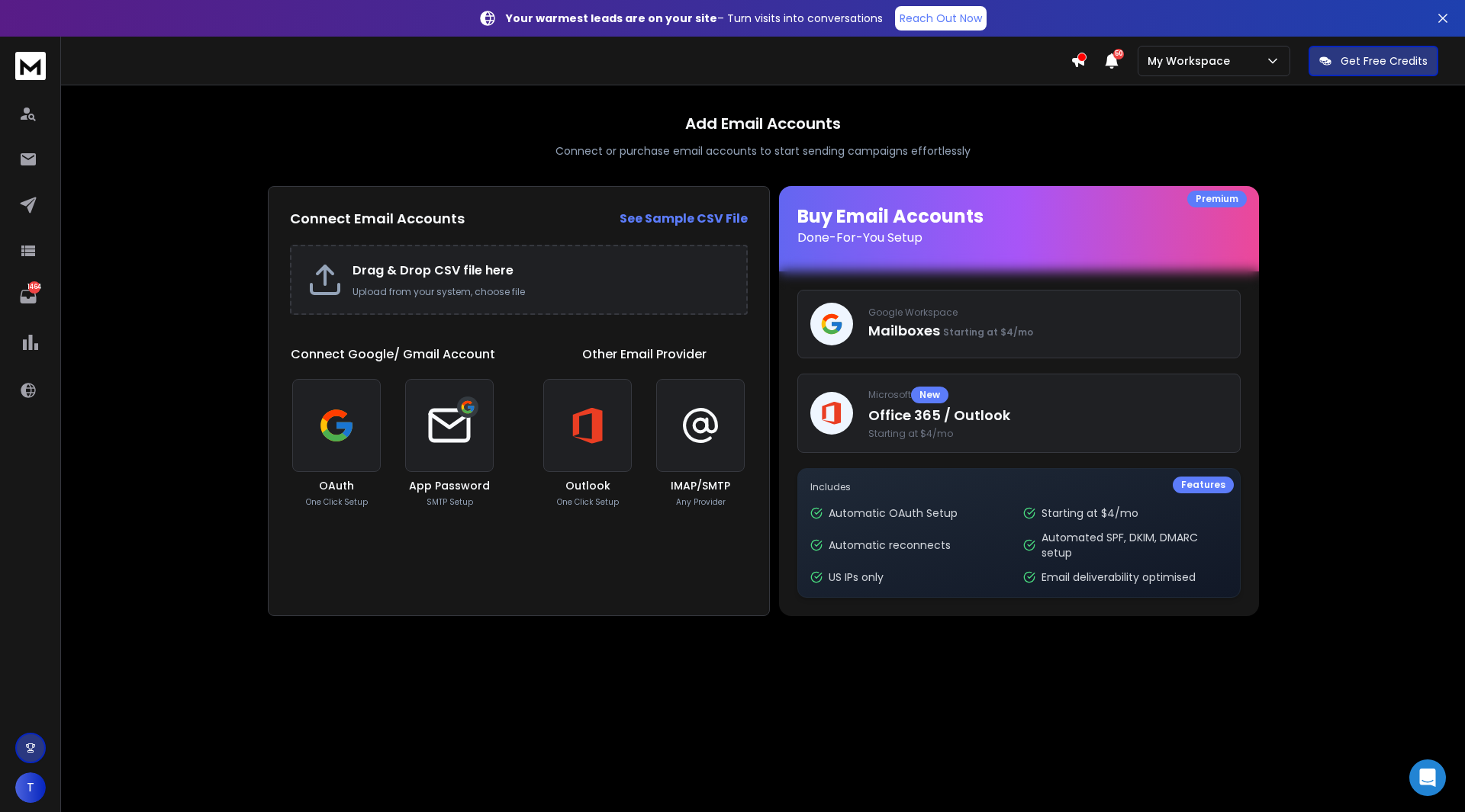
click at [351, 447] on icon at bounding box center [337, 425] width 38 height 46
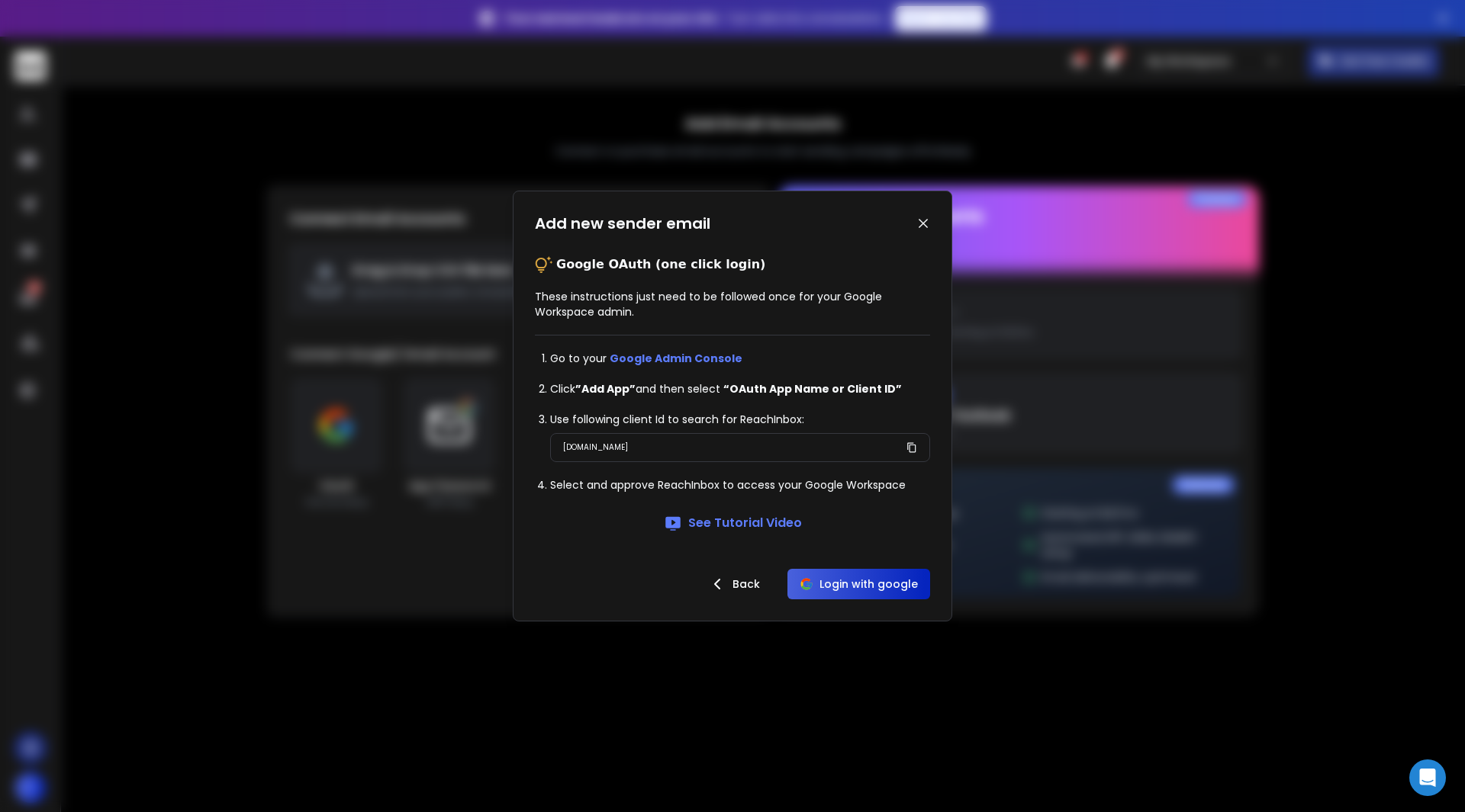
click at [821, 585] on button "Login with google" at bounding box center [858, 583] width 142 height 30
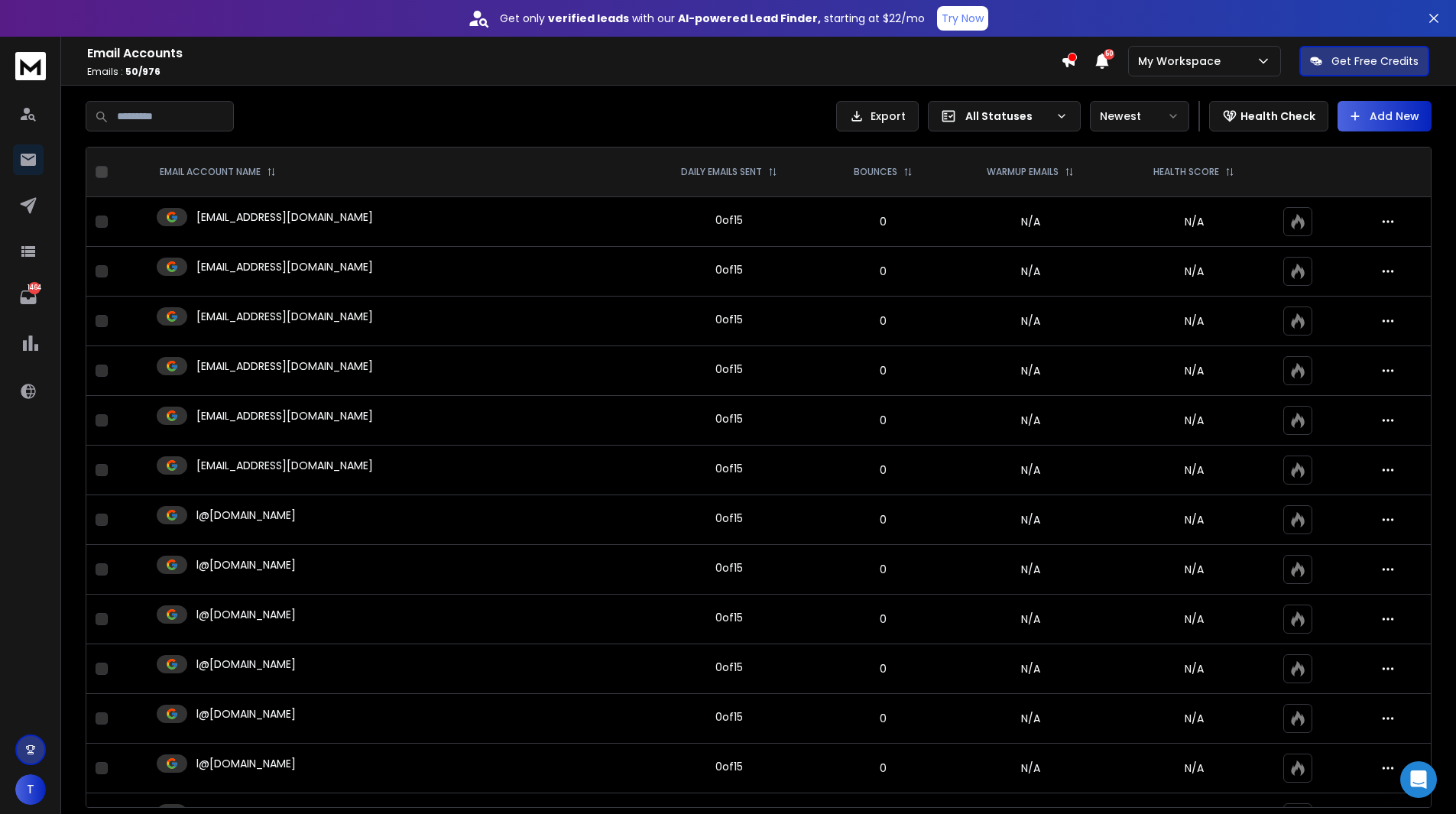
click at [1368, 120] on button "Add New" at bounding box center [1384, 116] width 94 height 30
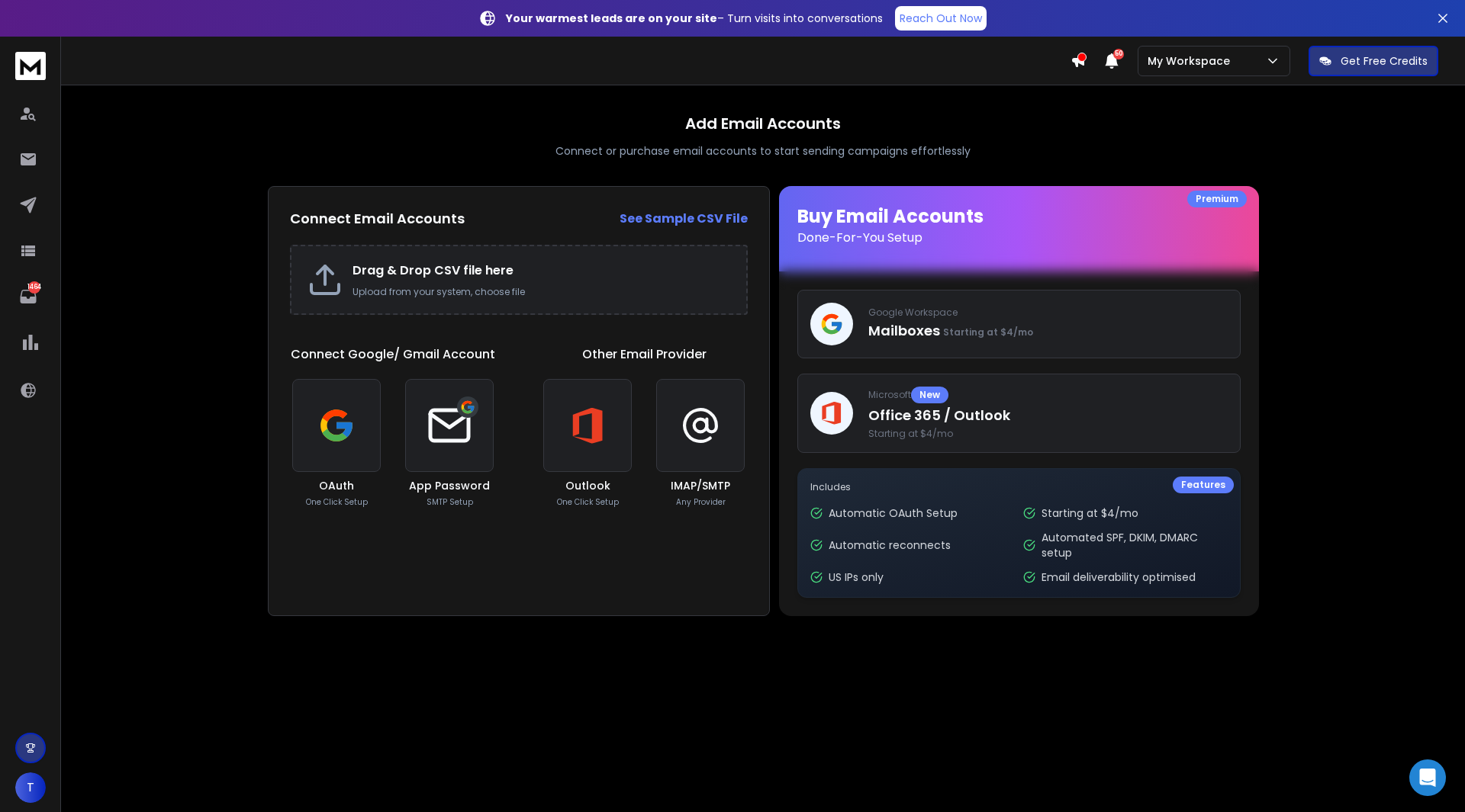
click at [315, 463] on div at bounding box center [337, 425] width 89 height 93
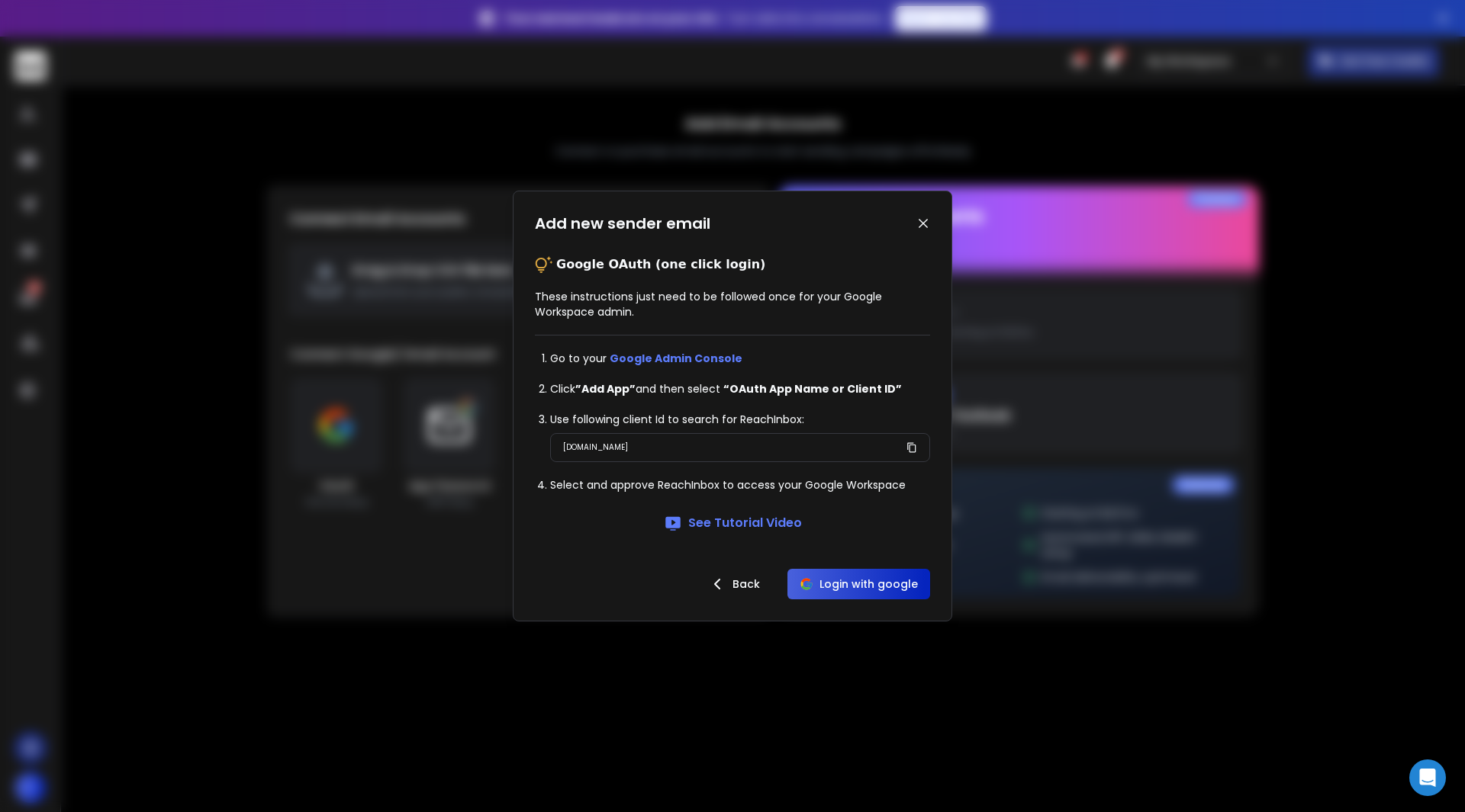
click at [828, 575] on button "Login with google" at bounding box center [858, 583] width 142 height 30
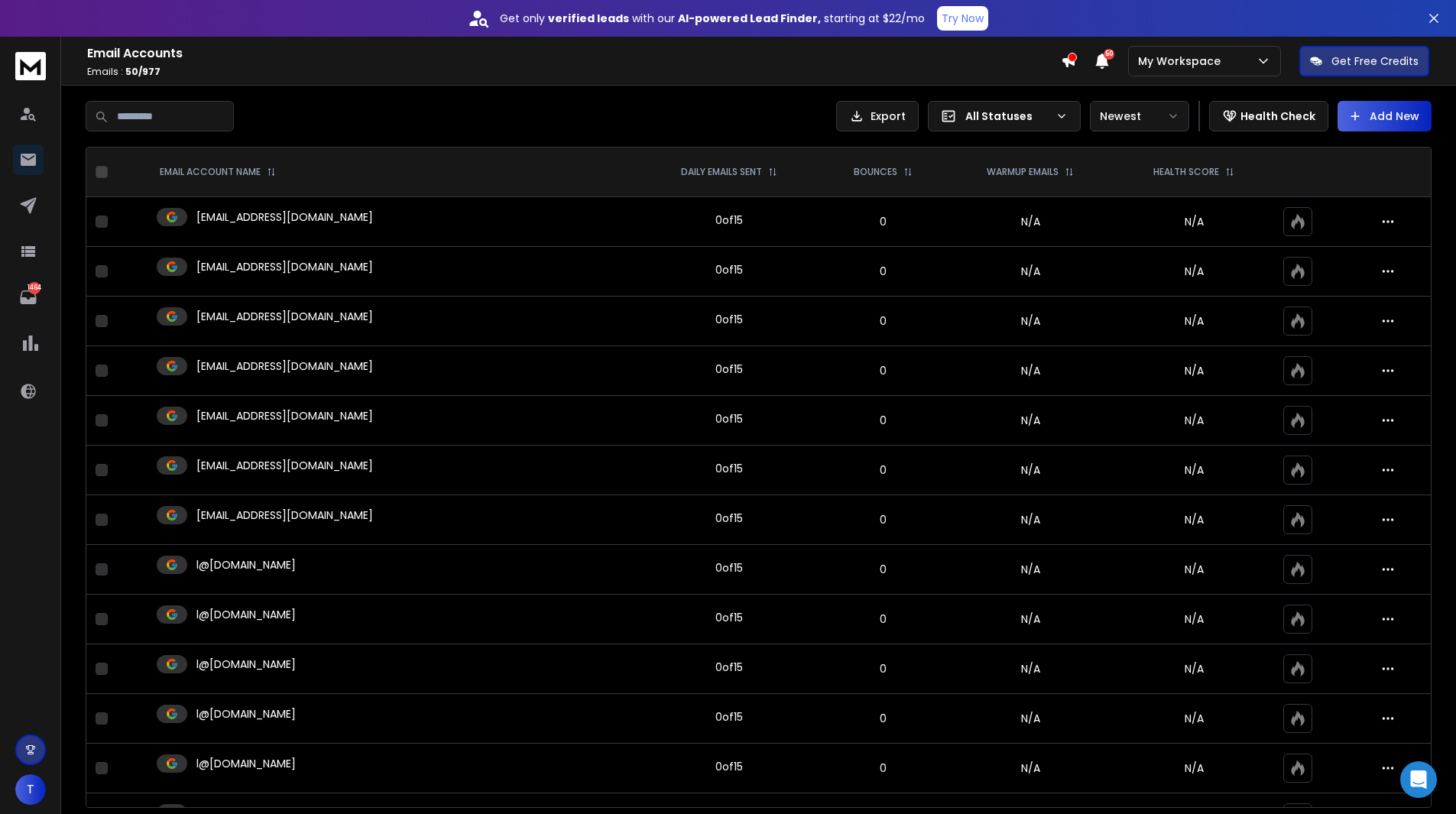
click at [1381, 122] on button "Add New" at bounding box center [1384, 116] width 94 height 30
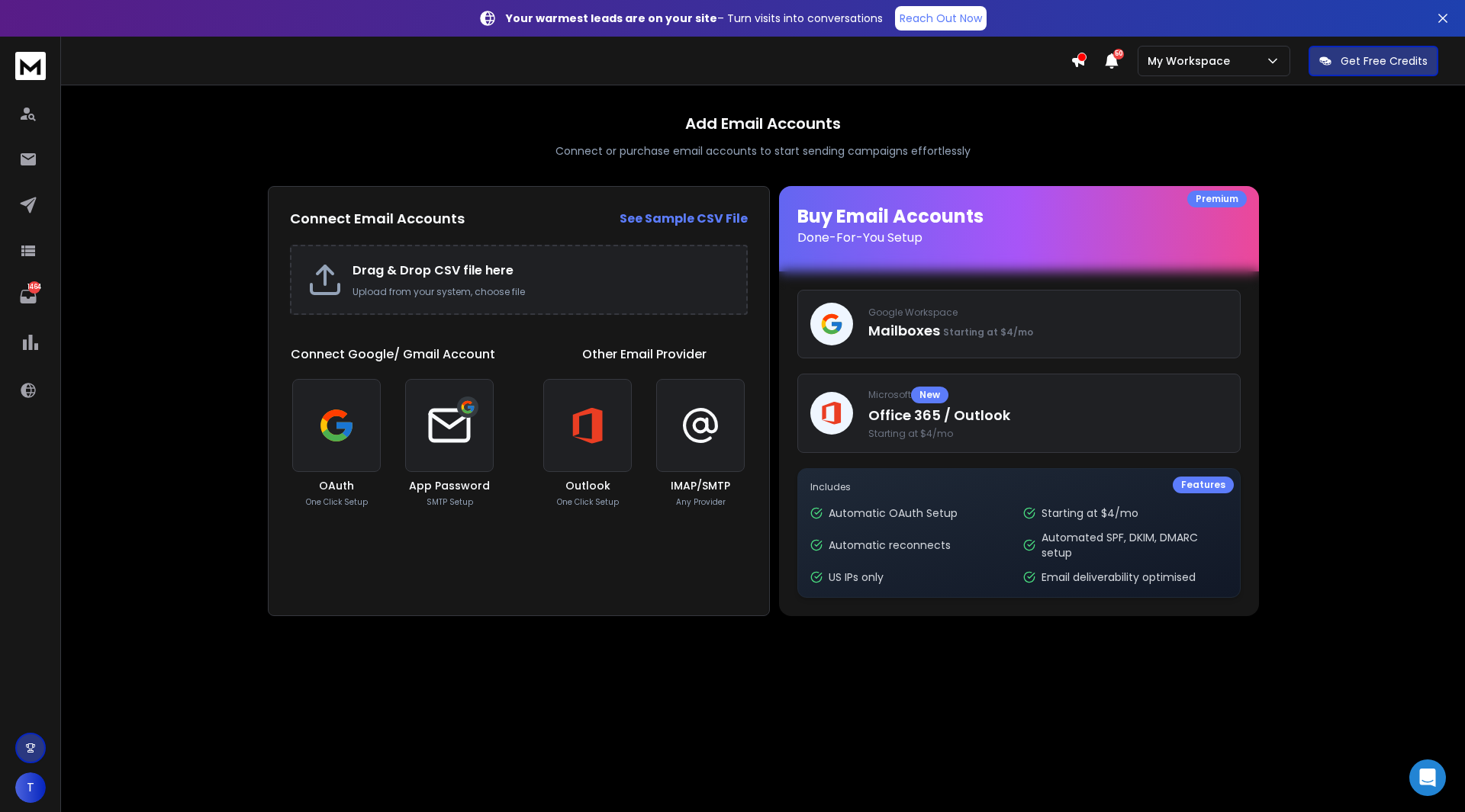
click at [348, 437] on icon at bounding box center [335, 435] width 25 height 13
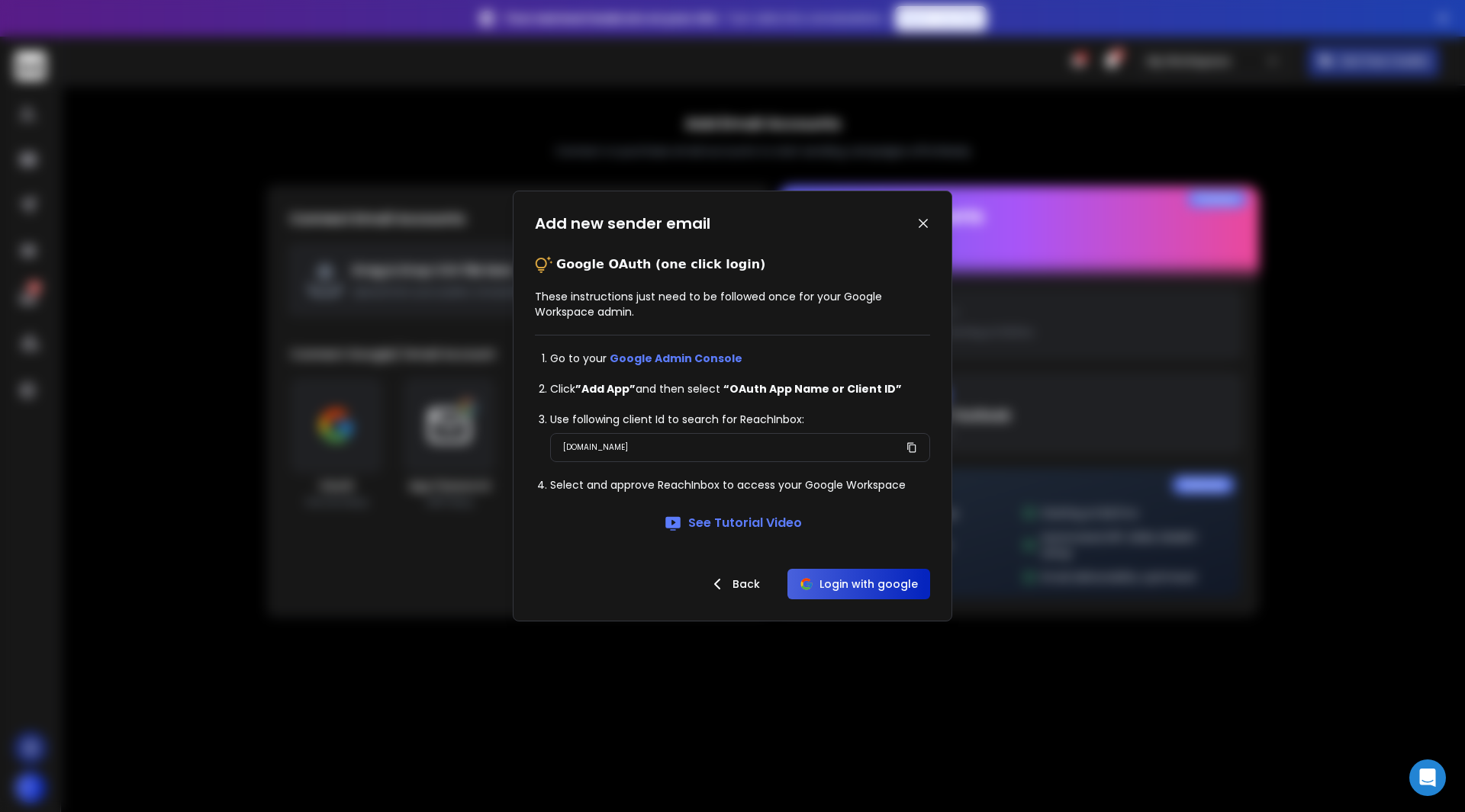
click at [805, 581] on icon at bounding box center [806, 584] width 14 height 14
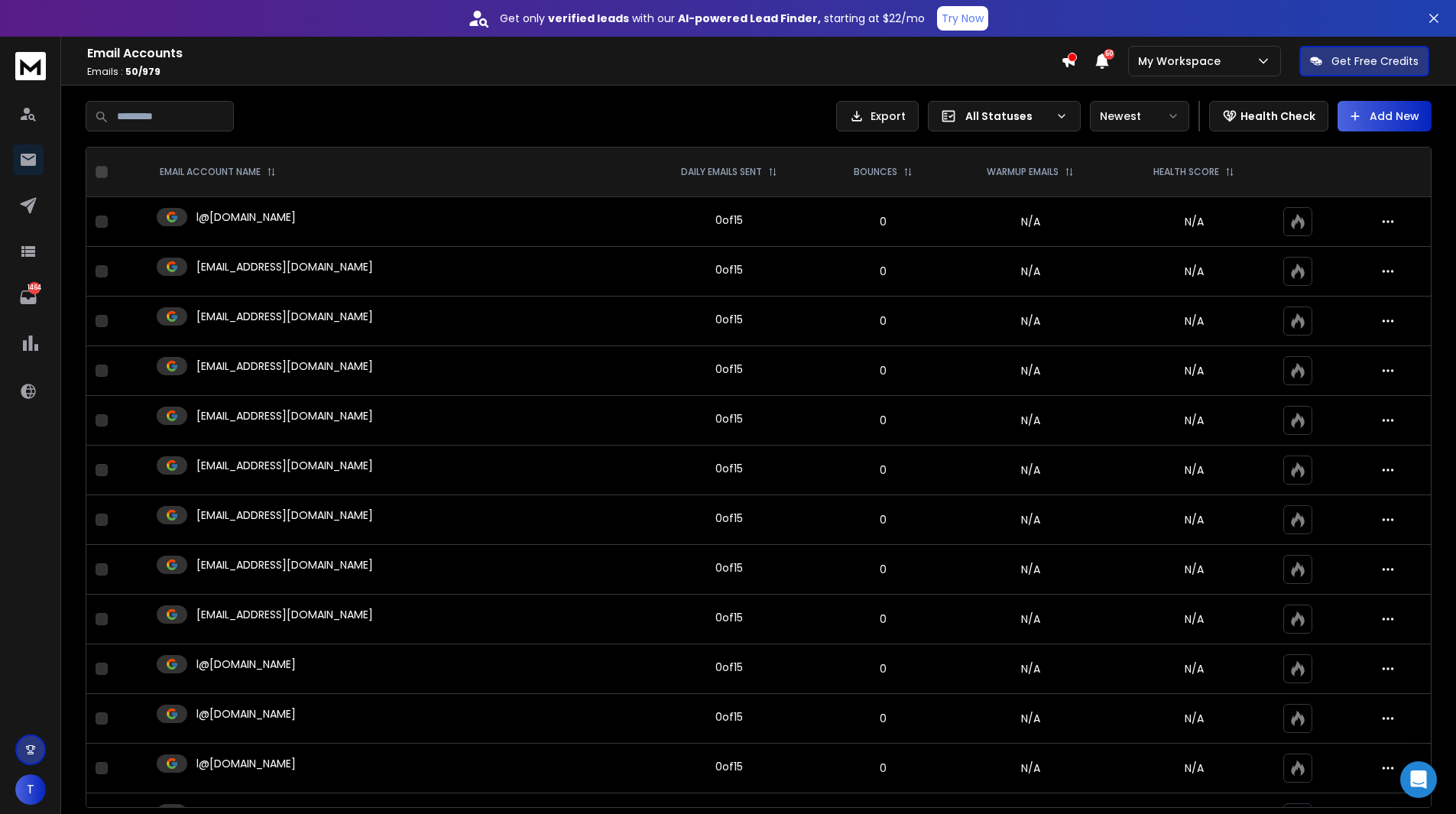
click at [1398, 106] on button "Add New" at bounding box center [1384, 116] width 94 height 30
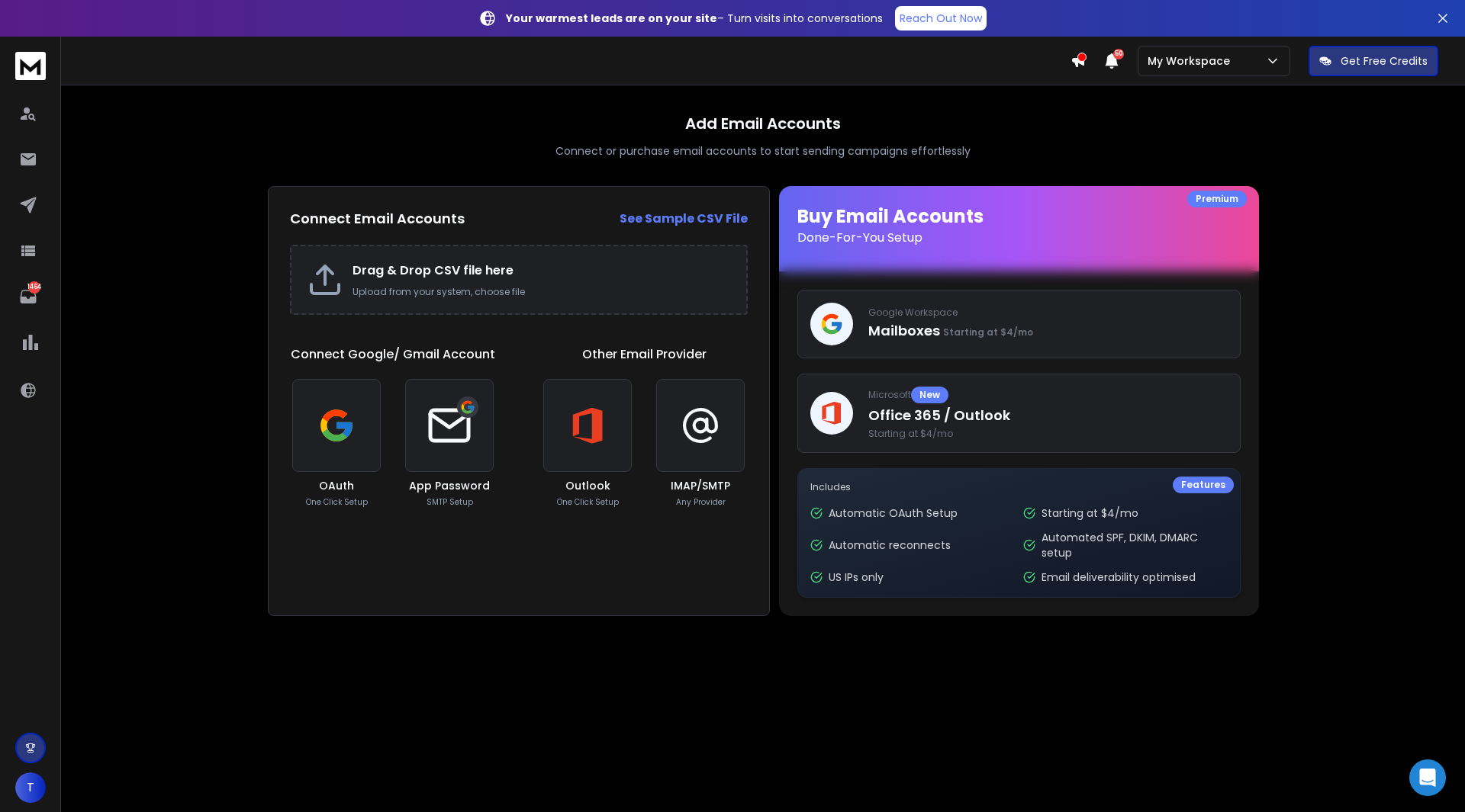
click at [332, 435] on icon at bounding box center [335, 435] width 25 height 13
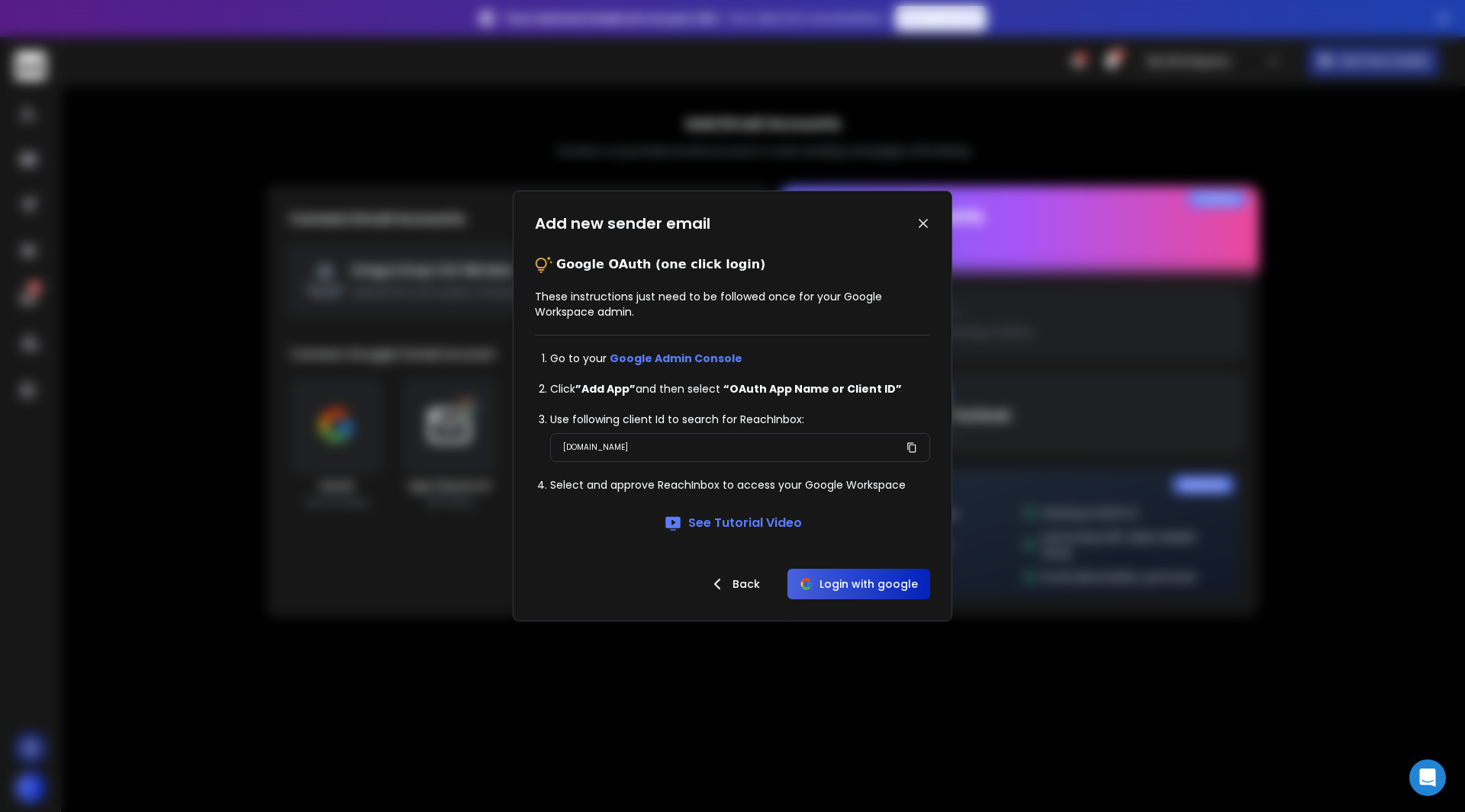
click at [848, 583] on button "Login with google" at bounding box center [858, 583] width 142 height 30
